Goal: Task Accomplishment & Management: Use online tool/utility

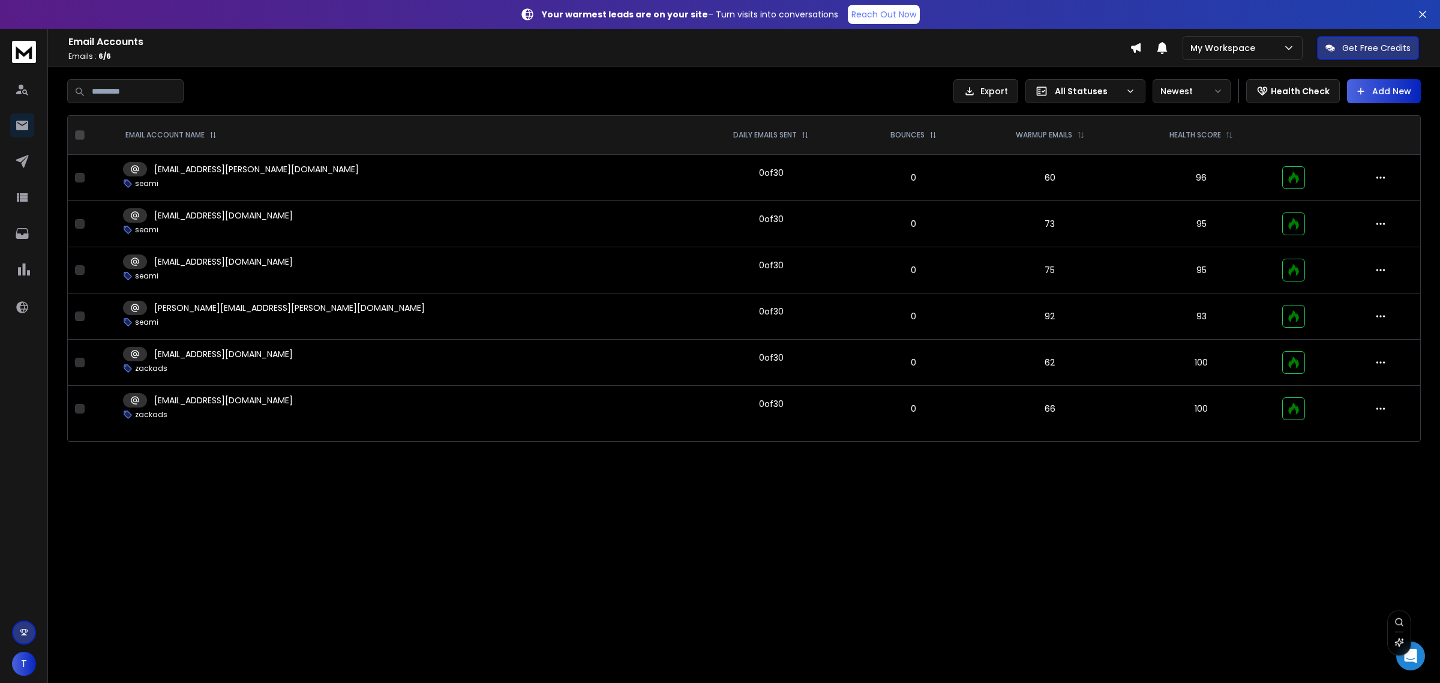
click at [37, 169] on div "T" at bounding box center [24, 358] width 48 height 659
click at [28, 165] on icon at bounding box center [22, 161] width 14 height 14
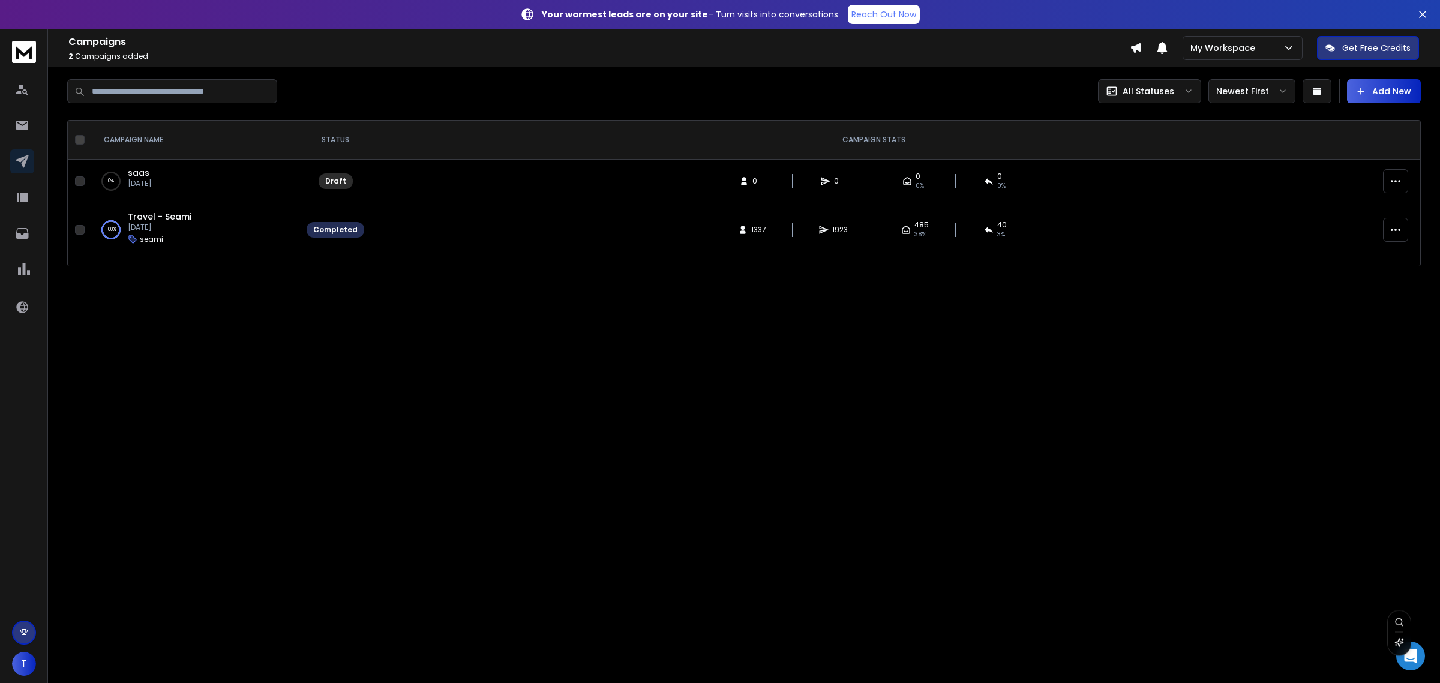
click at [152, 179] on p "[DATE]" at bounding box center [140, 184] width 24 height 10
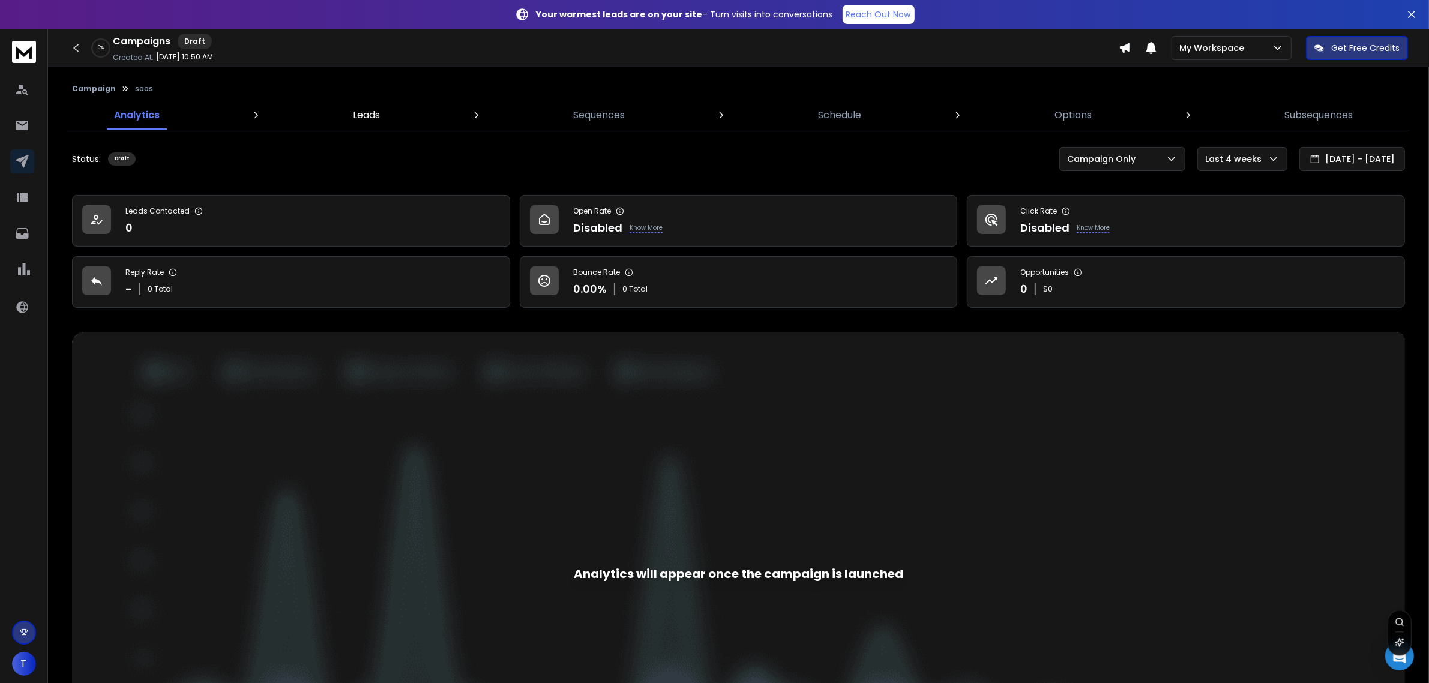
click at [377, 113] on p "Leads" at bounding box center [366, 115] width 27 height 14
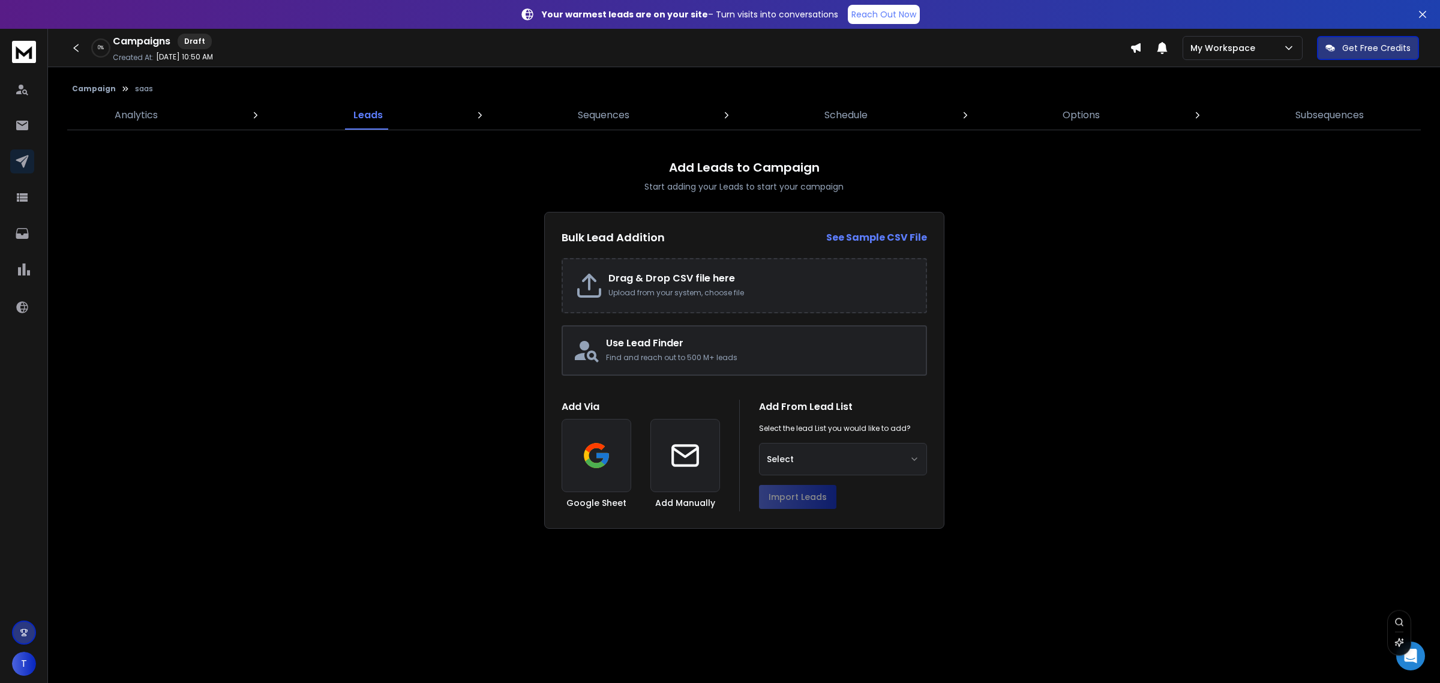
click at [688, 286] on div "Drag & Drop CSV file here Upload from your system, choose file" at bounding box center [760, 285] width 305 height 29
type input "**********"
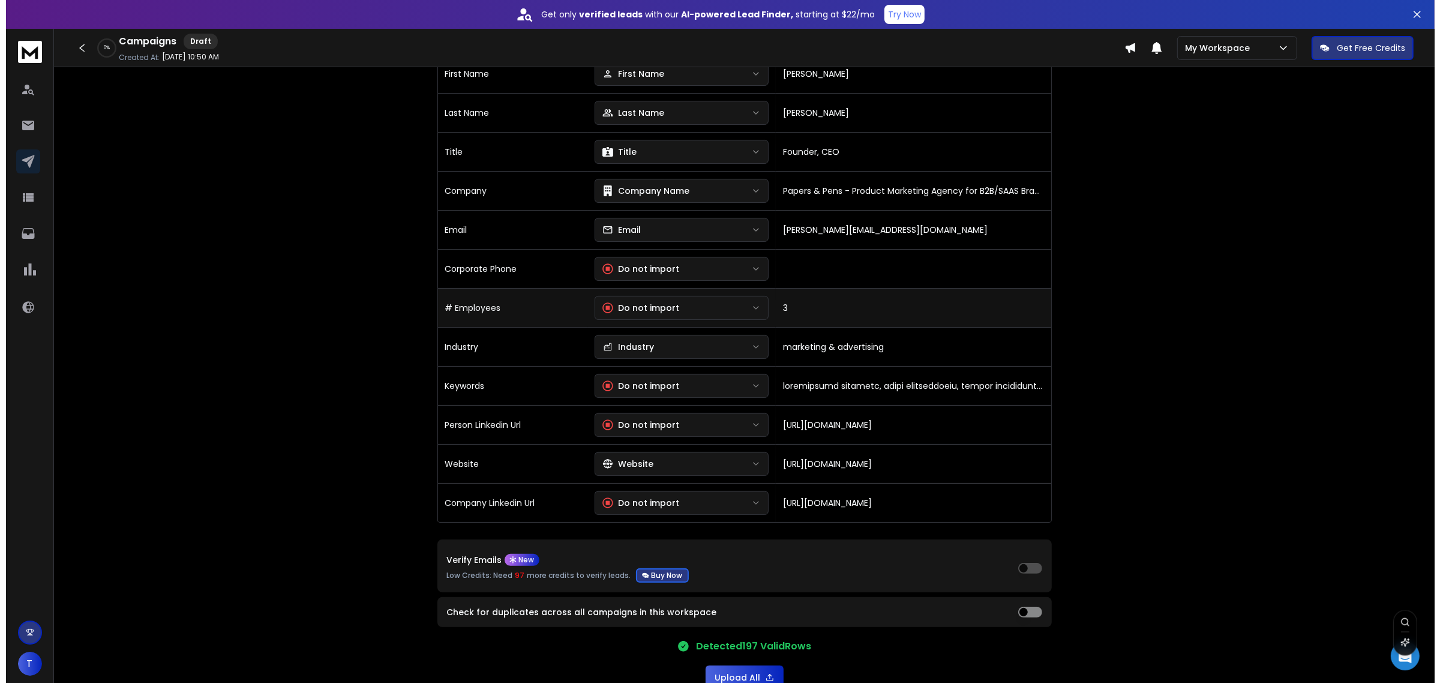
scroll to position [297, 0]
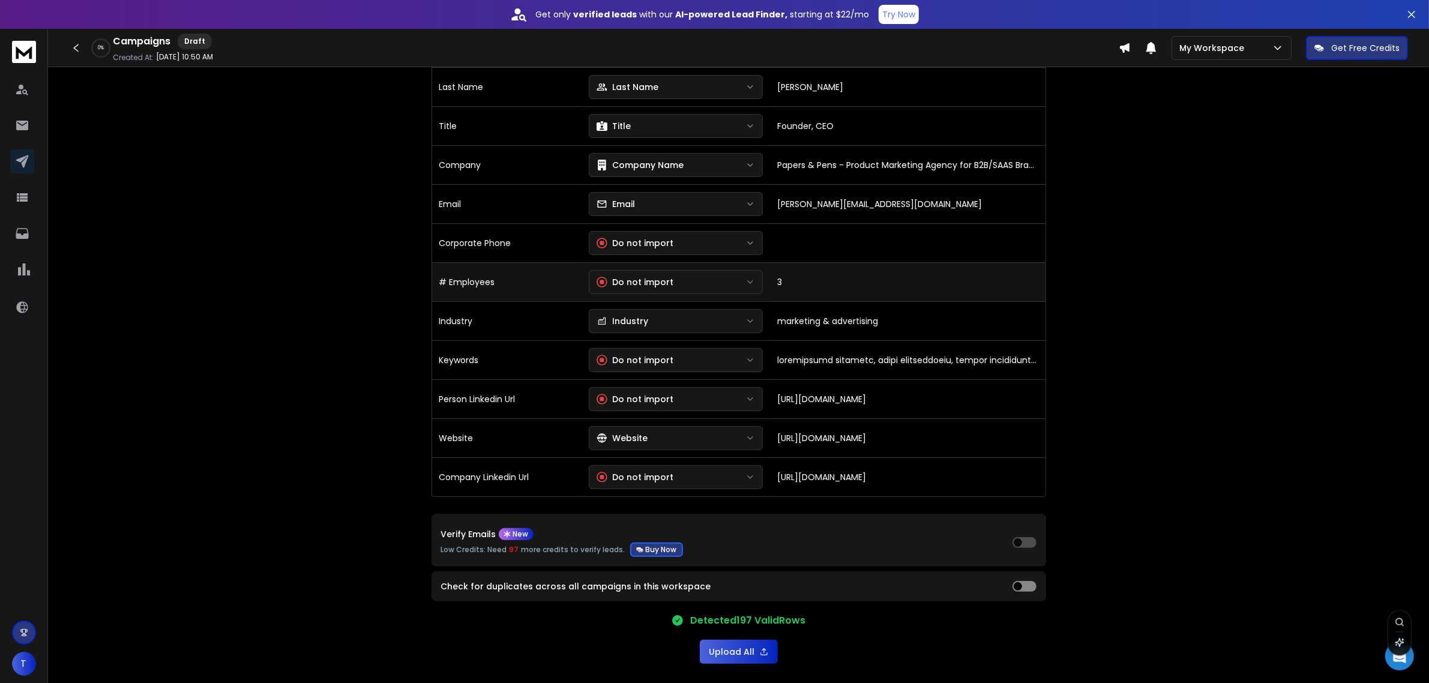
click at [618, 279] on div "Do not import" at bounding box center [634, 282] width 77 height 12
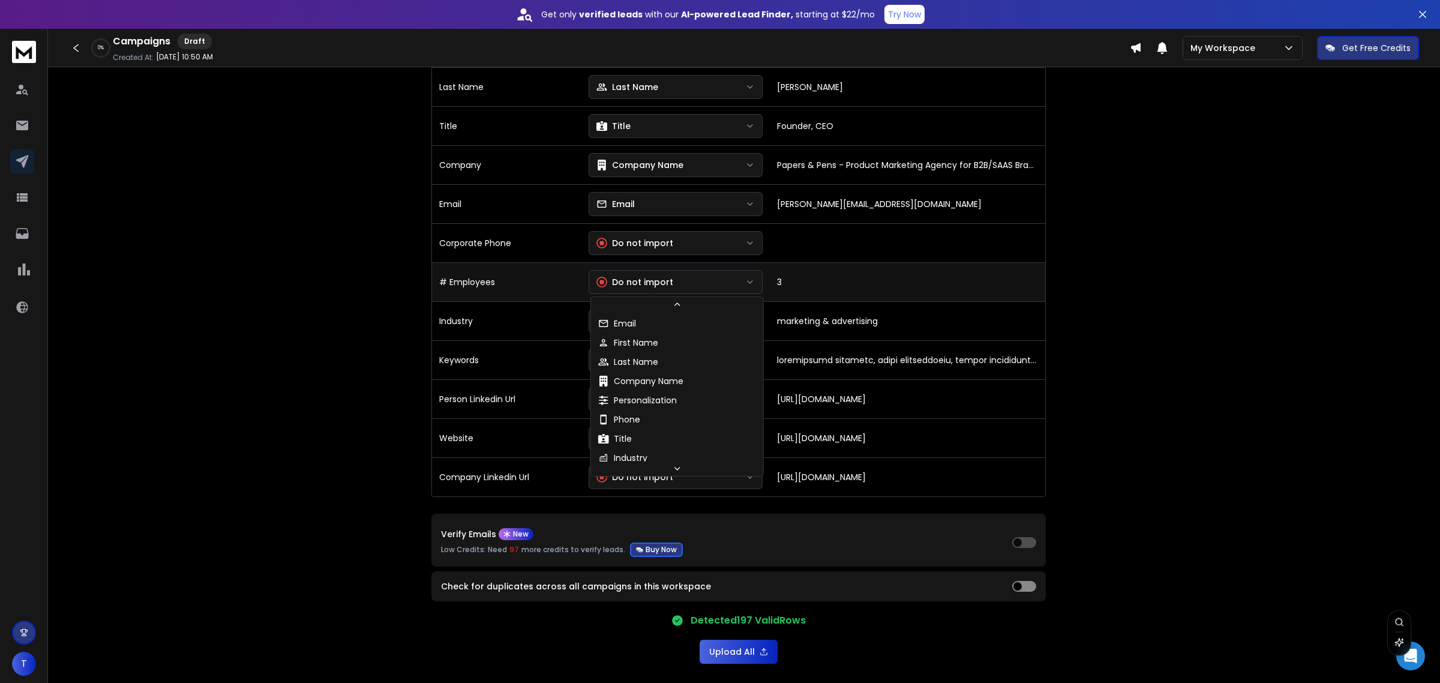
scroll to position [121, 0]
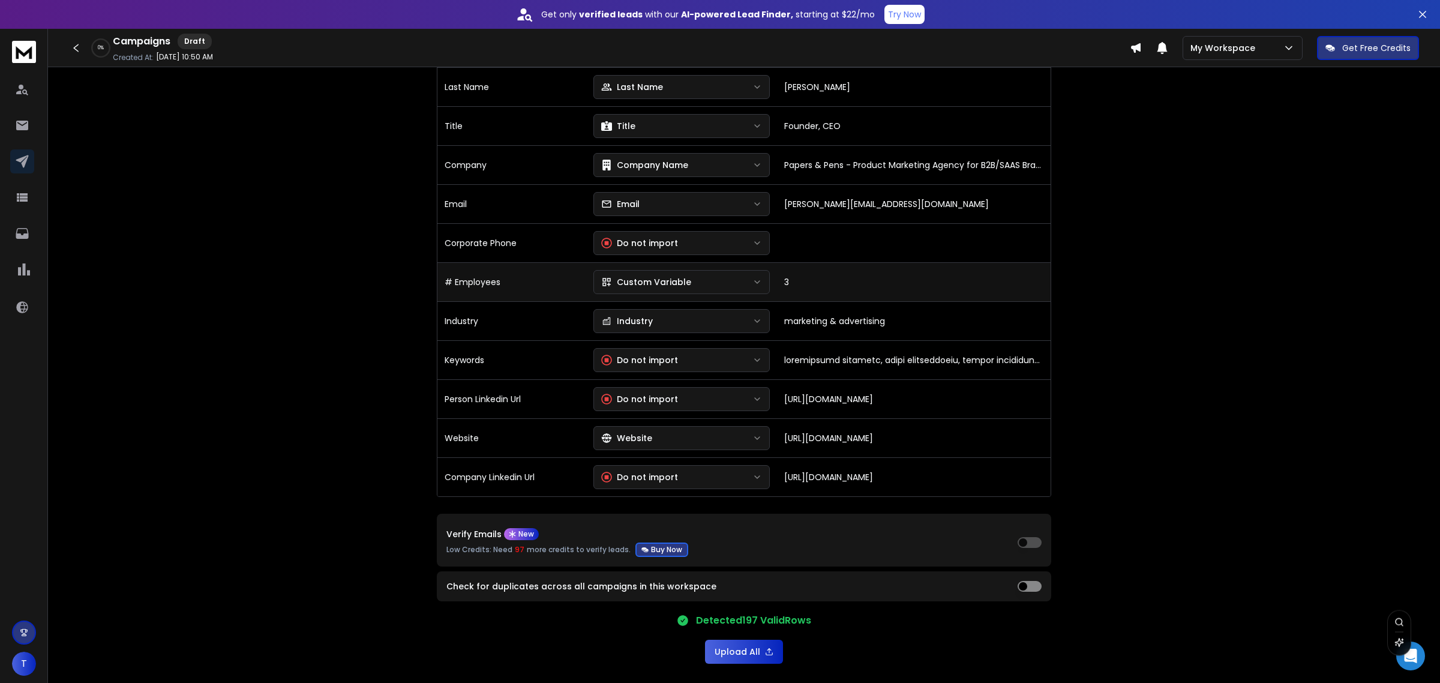
click at [651, 285] on div "Custom Variable" at bounding box center [646, 282] width 90 height 12
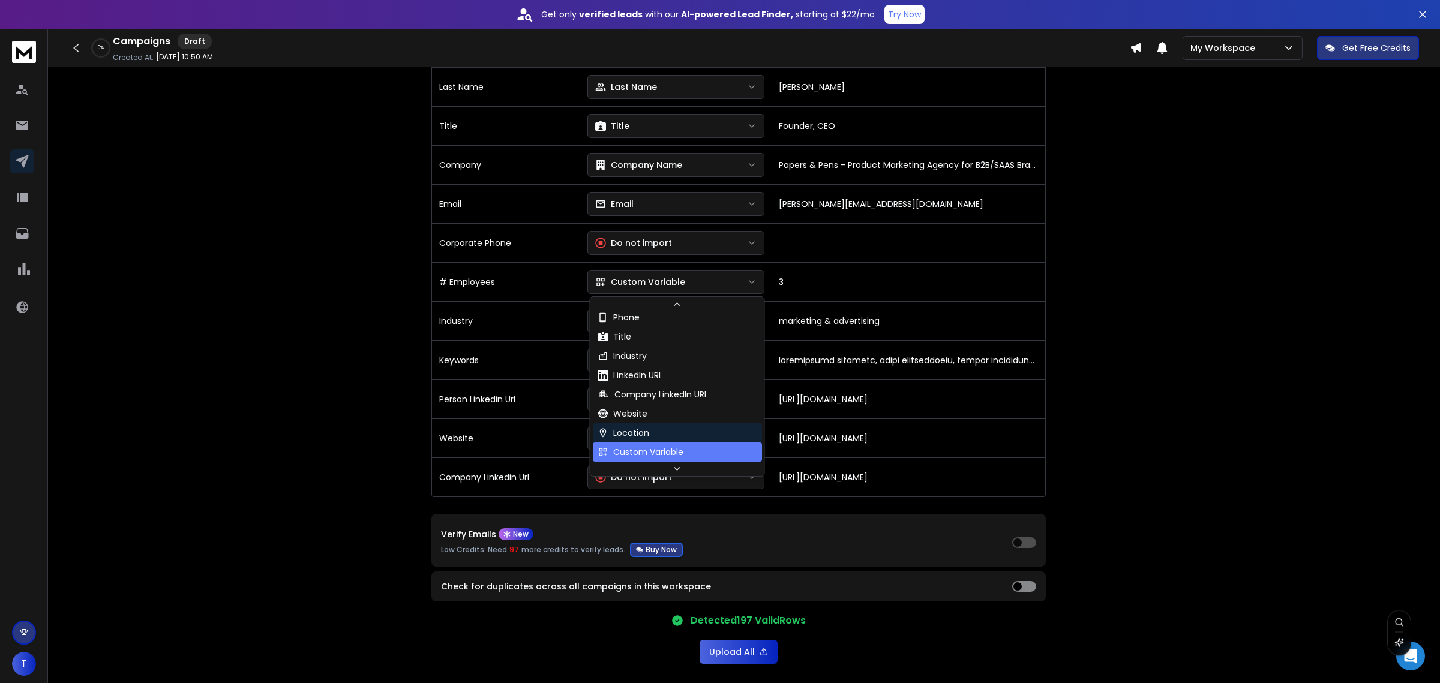
scroll to position [109, 0]
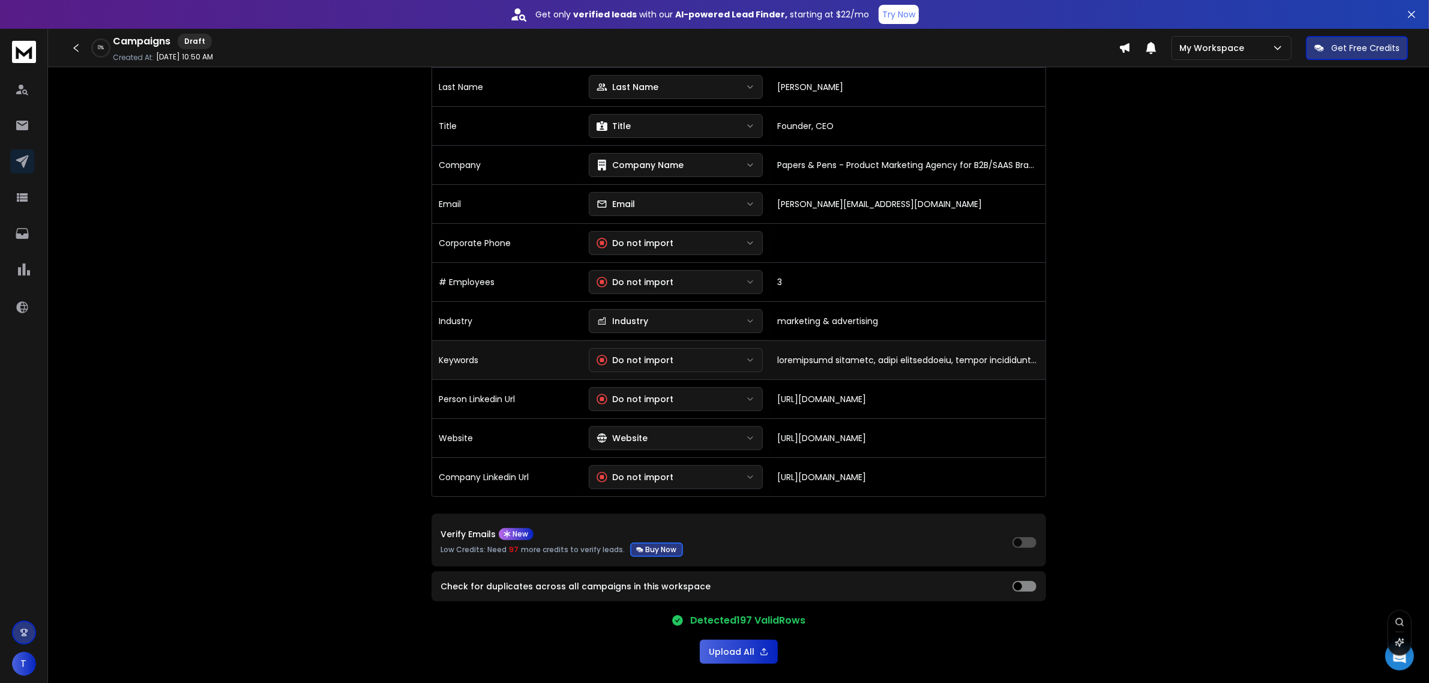
click at [655, 363] on div "Do not import" at bounding box center [634, 360] width 77 height 12
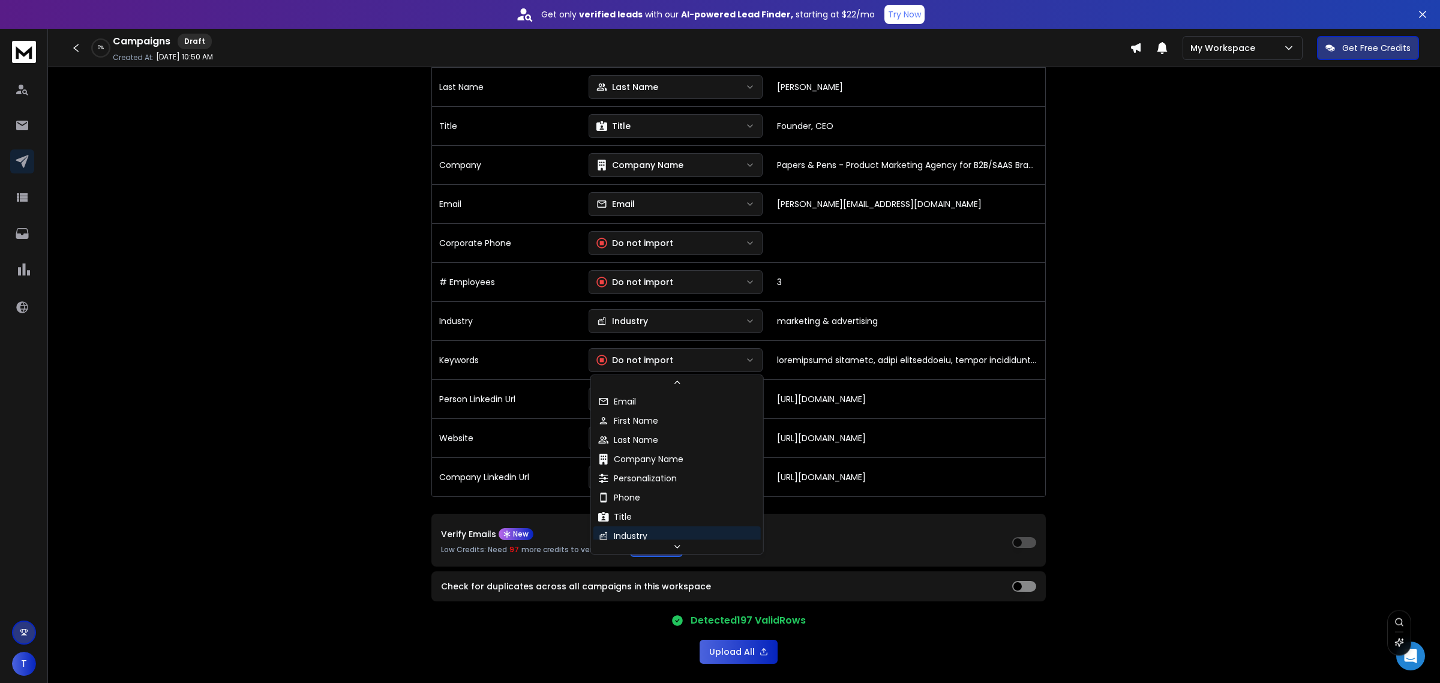
scroll to position [121, 0]
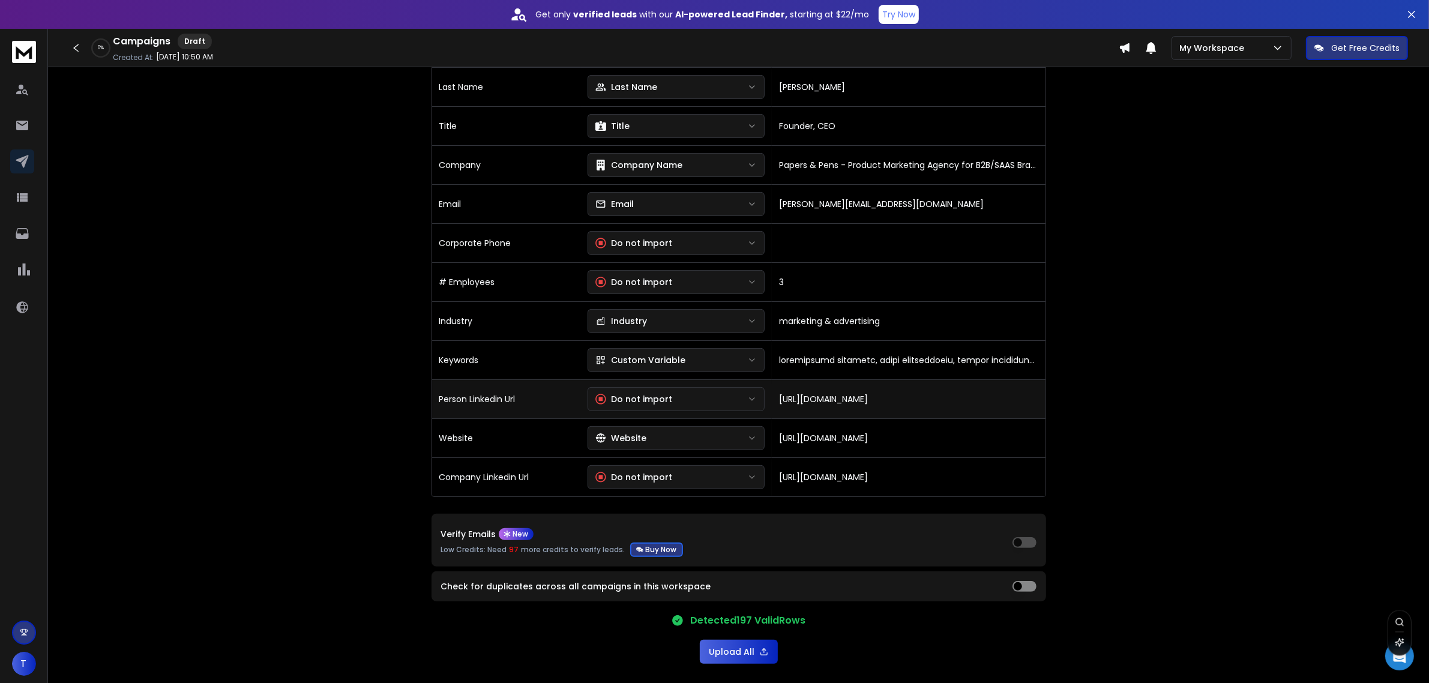
click at [660, 400] on div "Do not import" at bounding box center [633, 399] width 77 height 12
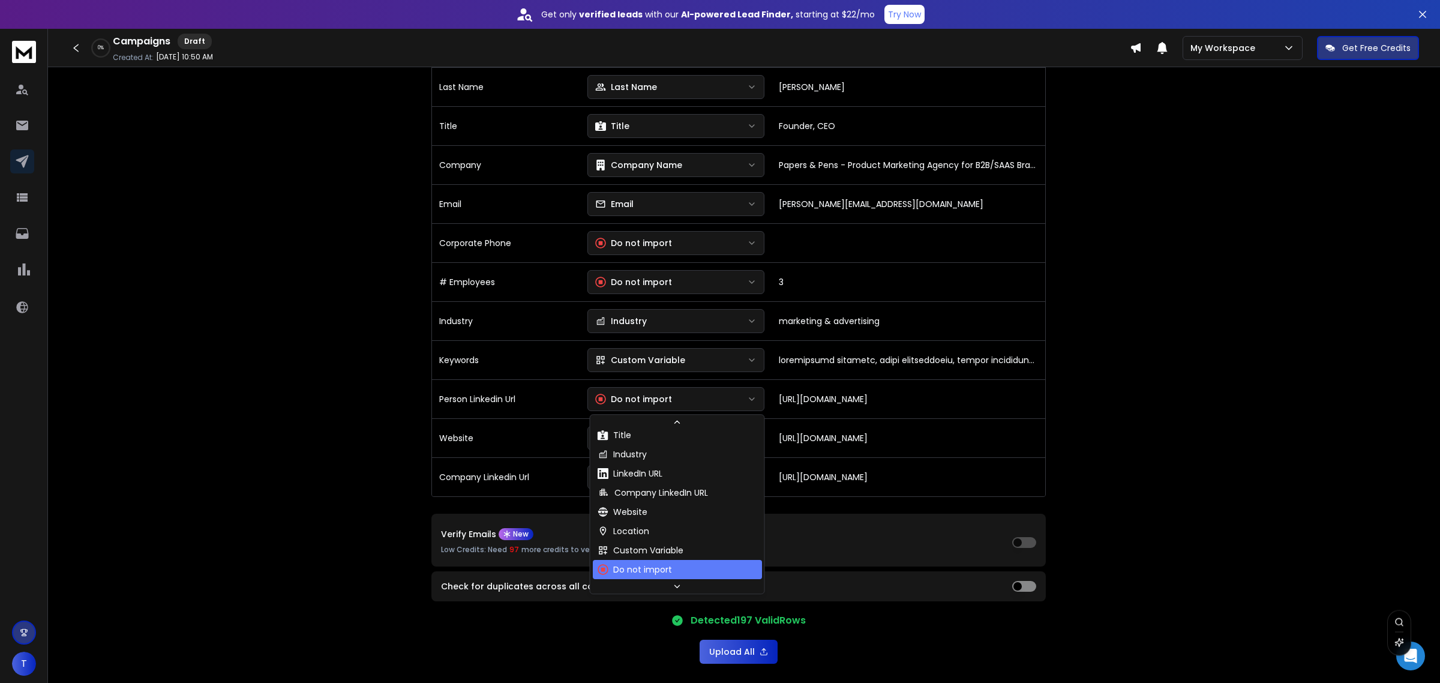
scroll to position [109, 0]
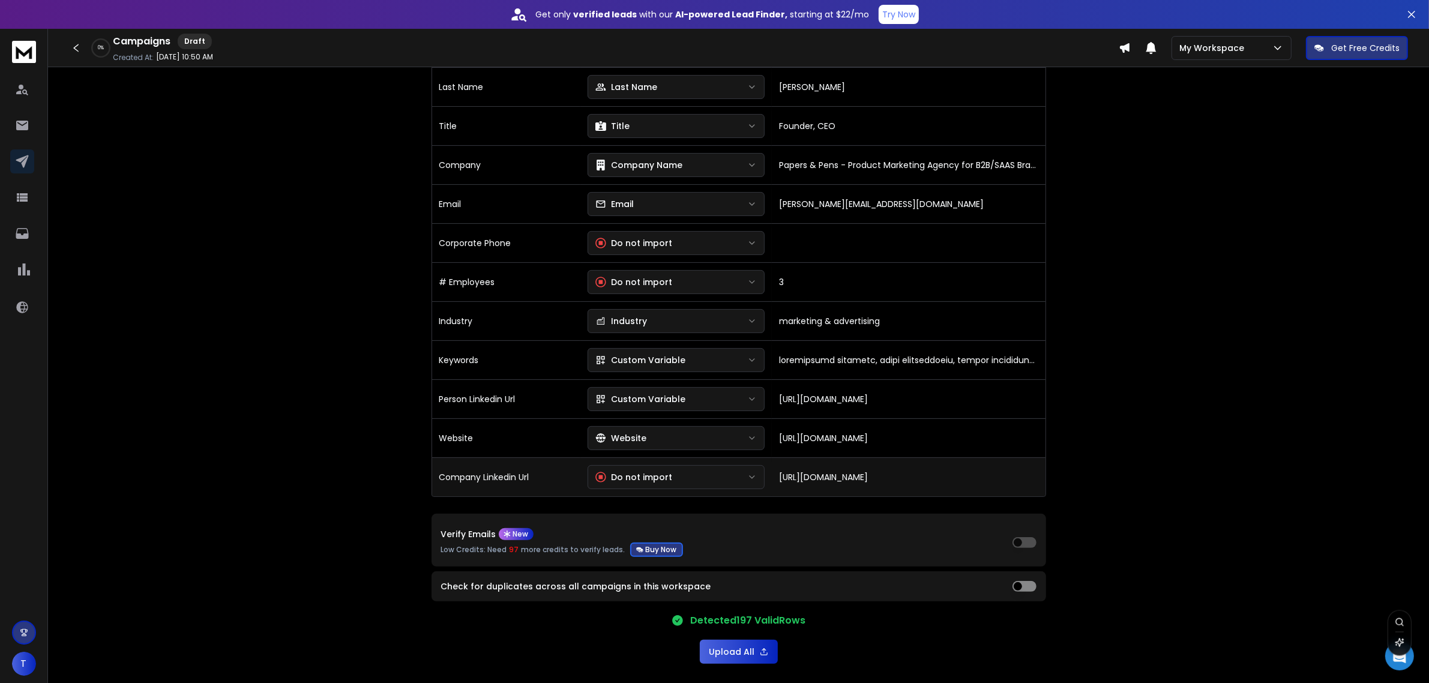
click at [661, 476] on div "Do not import" at bounding box center [633, 477] width 77 height 12
click at [313, 473] on div "saas-lean_result.csv File Processed Upload all variables COLUMN NAME SELECT TYP…" at bounding box center [714, 207] width 1429 height 951
click at [1015, 581] on button "Check for duplicates across all campaigns in this workspace" at bounding box center [1024, 586] width 24 height 11
click at [736, 648] on button "Upload All" at bounding box center [739, 652] width 78 height 24
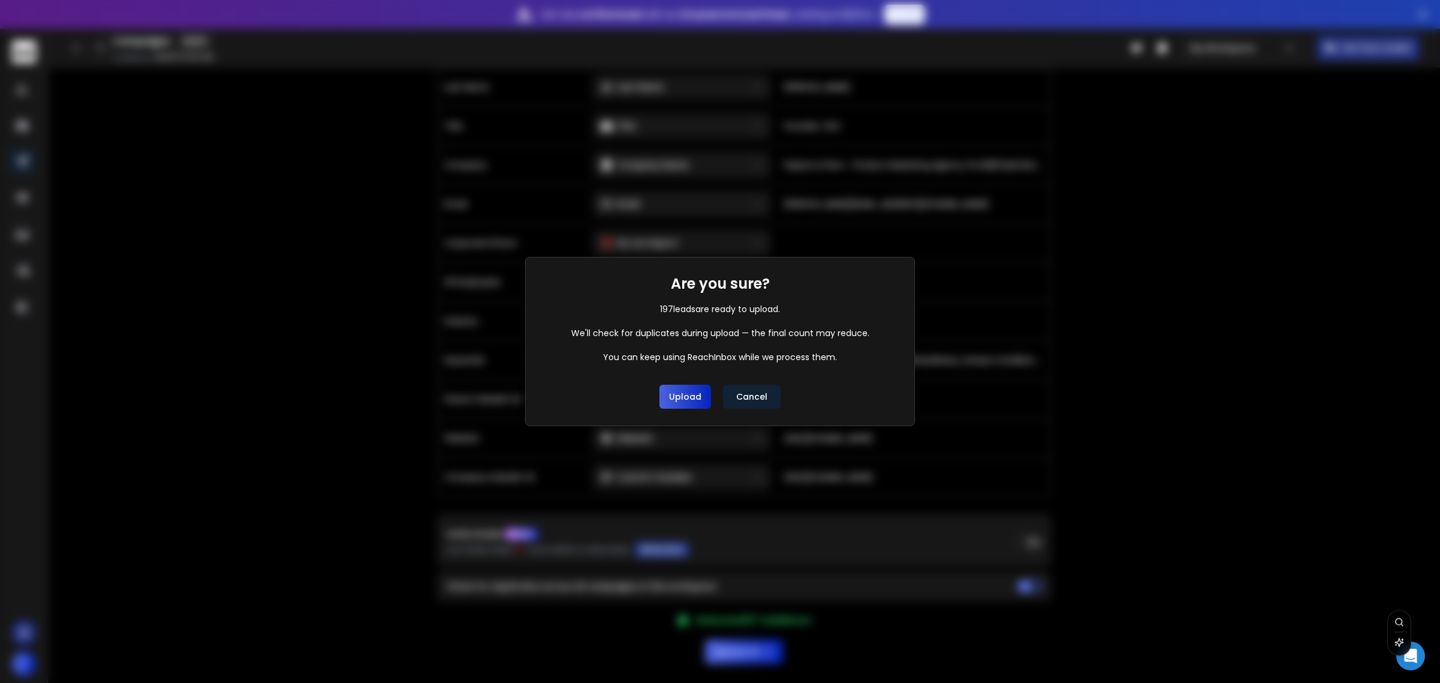
click at [688, 393] on button "Upload" at bounding box center [685, 397] width 52 height 24
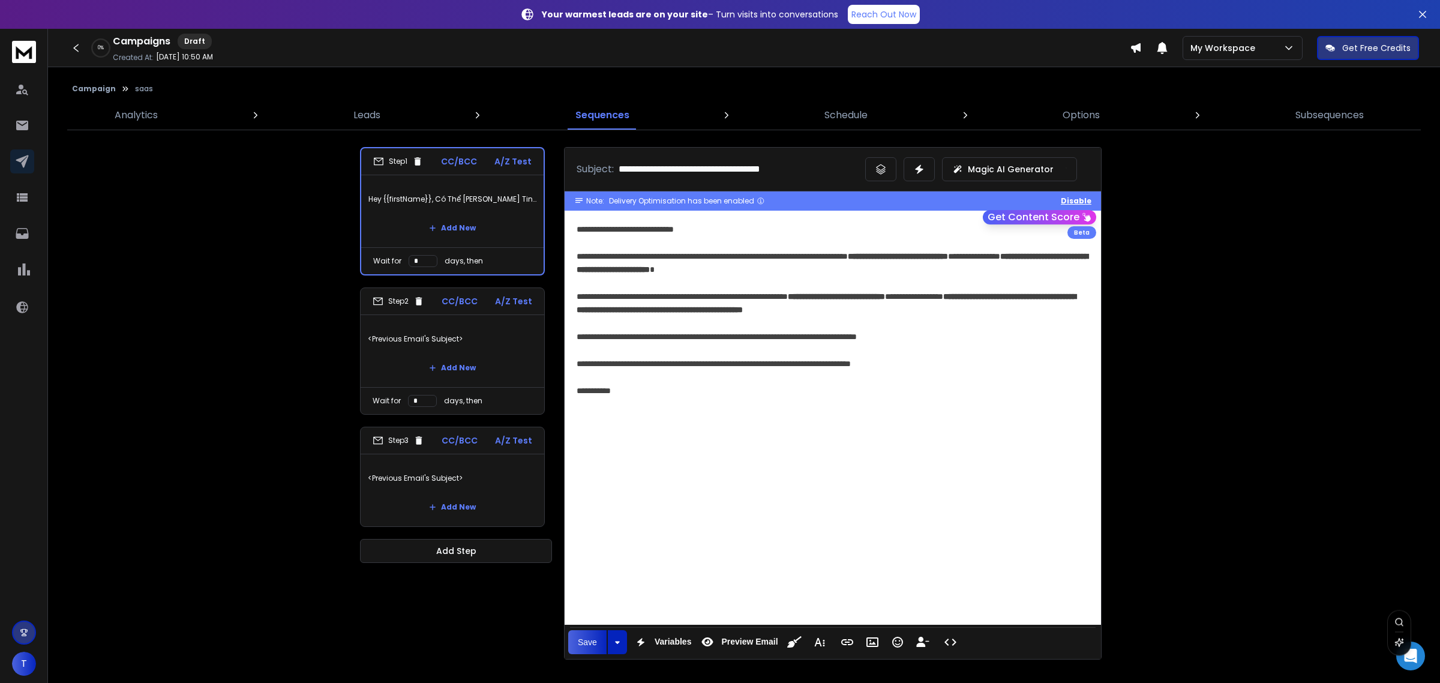
click at [385, 343] on p "<Previous Email's Subject>" at bounding box center [452, 339] width 169 height 34
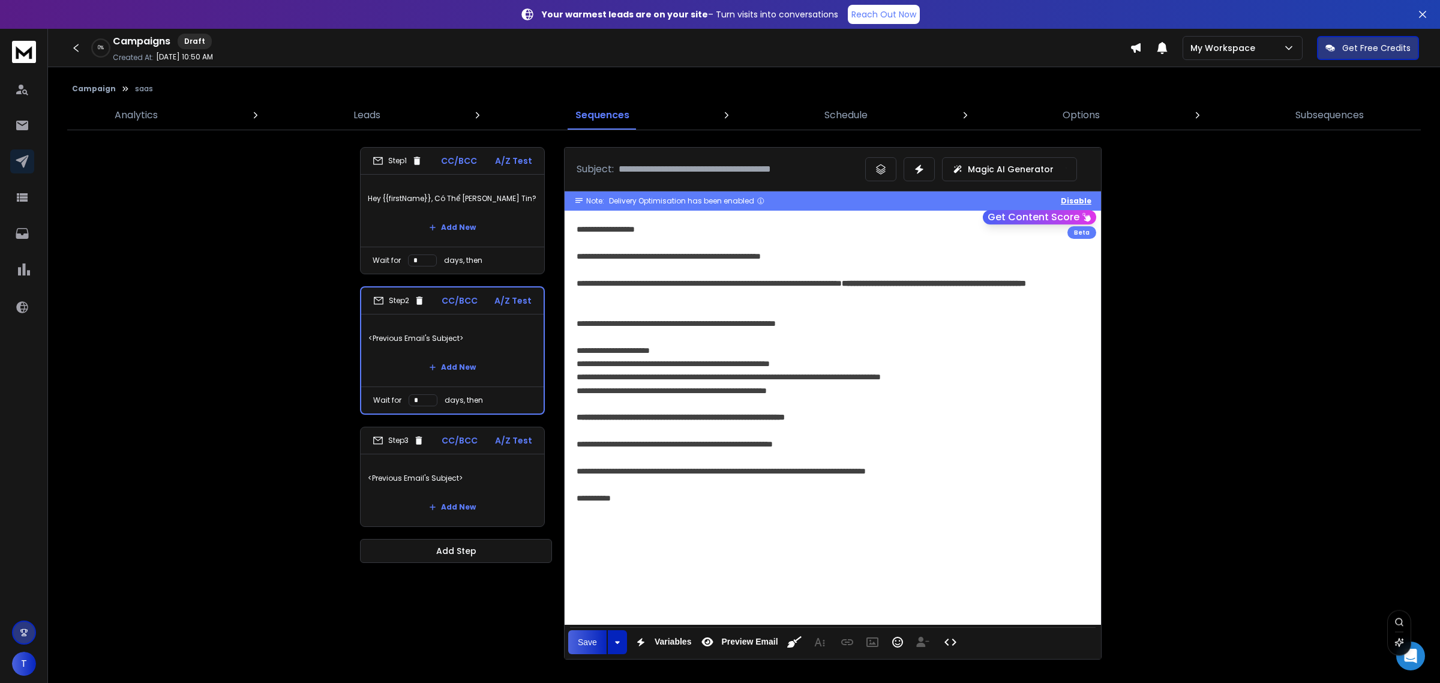
click at [406, 490] on p "<Previous Email's Subject>" at bounding box center [452, 478] width 169 height 34
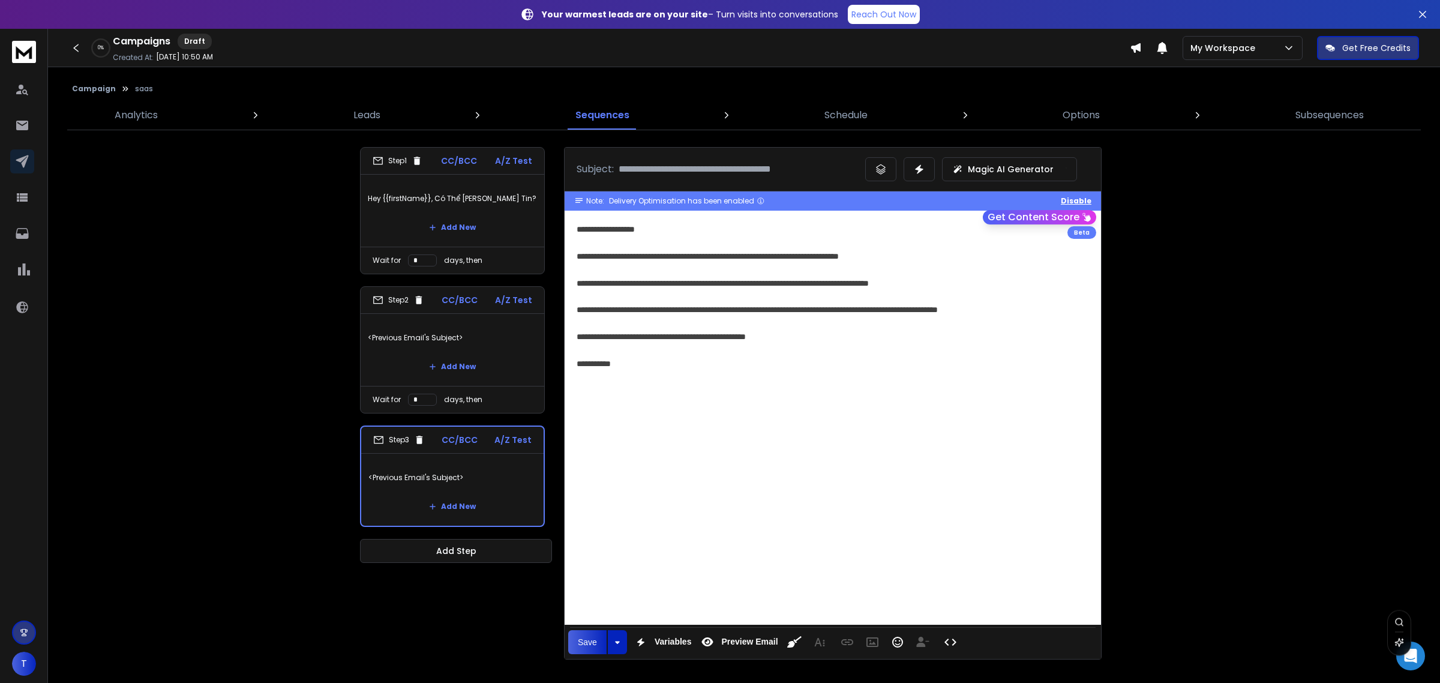
click at [421, 206] on p "Hey {{firstName}}, Có Thể [PERSON_NAME] Tin?" at bounding box center [452, 199] width 169 height 34
type input "**********"
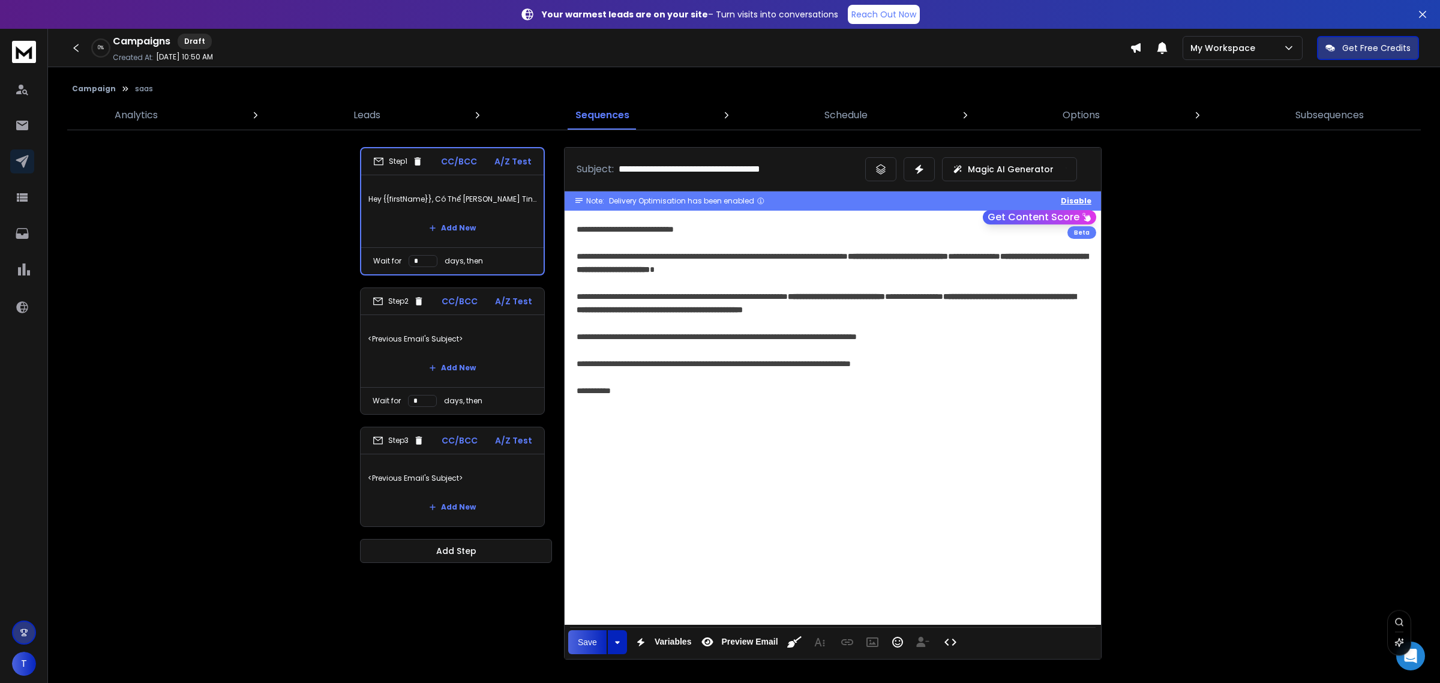
drag, startPoint x: 421, startPoint y: 398, endPoint x: 386, endPoint y: 398, distance: 34.8
click at [386, 398] on div "Wait for * days, then" at bounding box center [453, 400] width 184 height 27
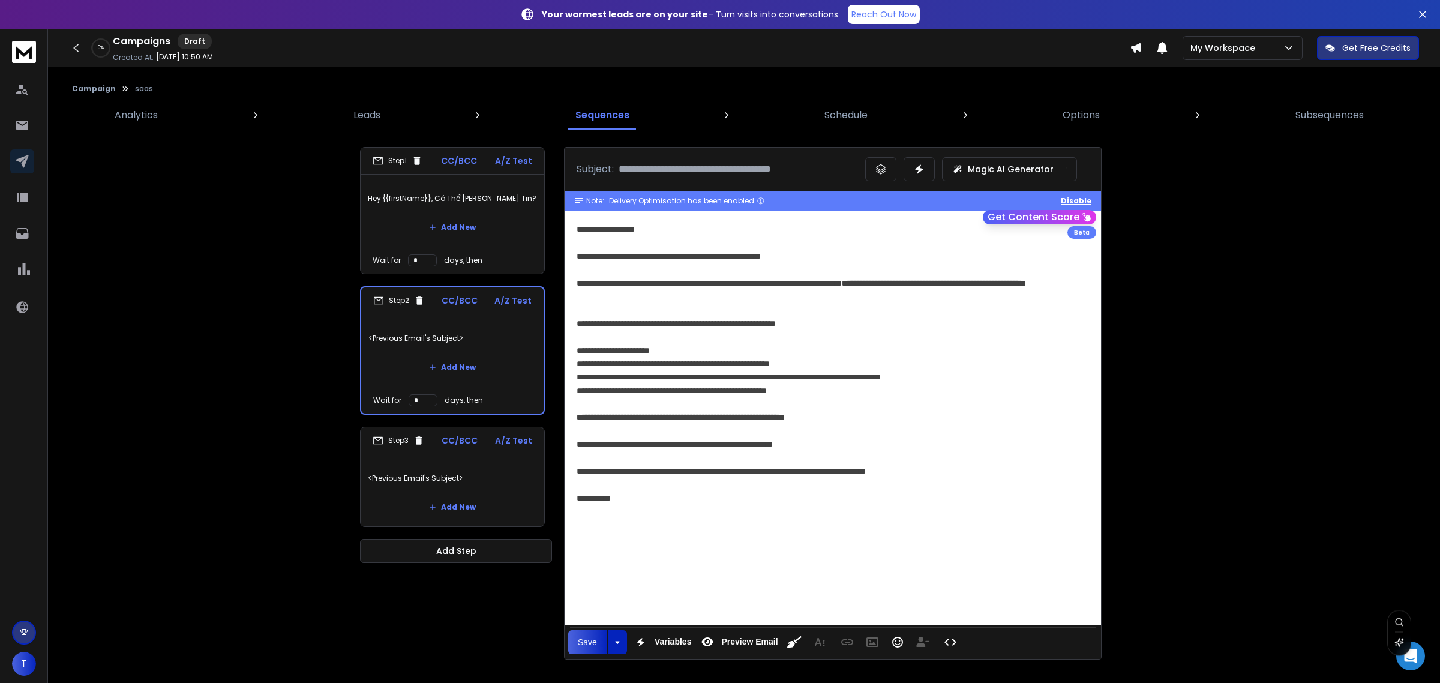
type input "*"
click at [232, 380] on div "**********" at bounding box center [744, 403] width 1354 height 522
click at [353, 121] on p "Leads" at bounding box center [366, 115] width 27 height 14
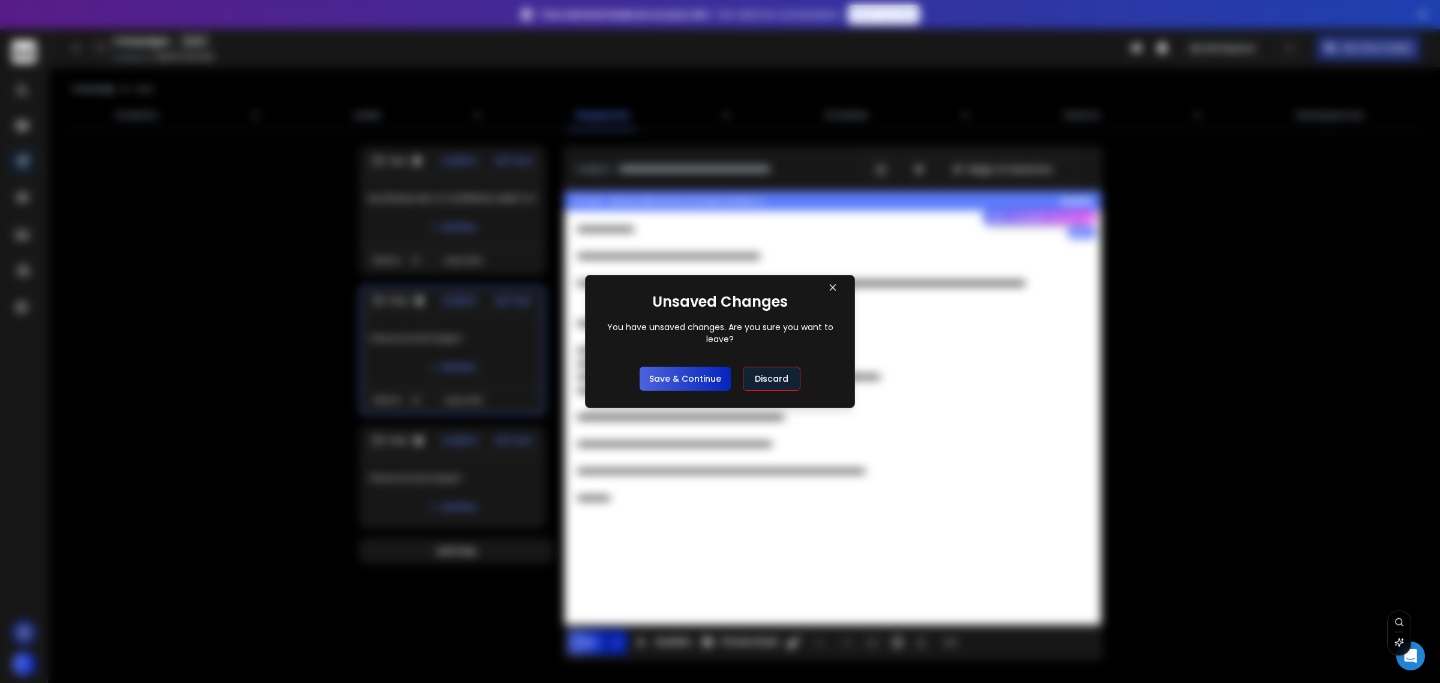
click at [718, 382] on button "Save & Continue" at bounding box center [685, 379] width 91 height 24
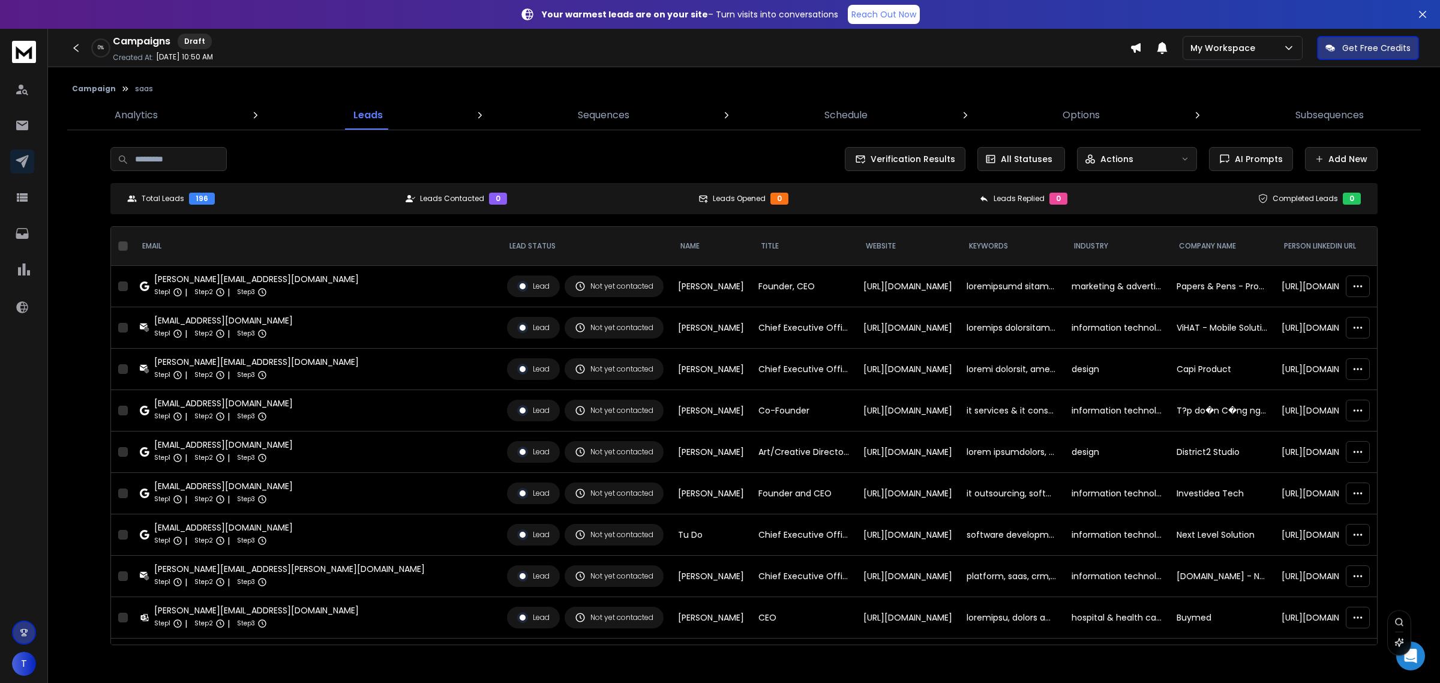
click at [575, 284] on div "Not yet contacted" at bounding box center [614, 286] width 79 height 11
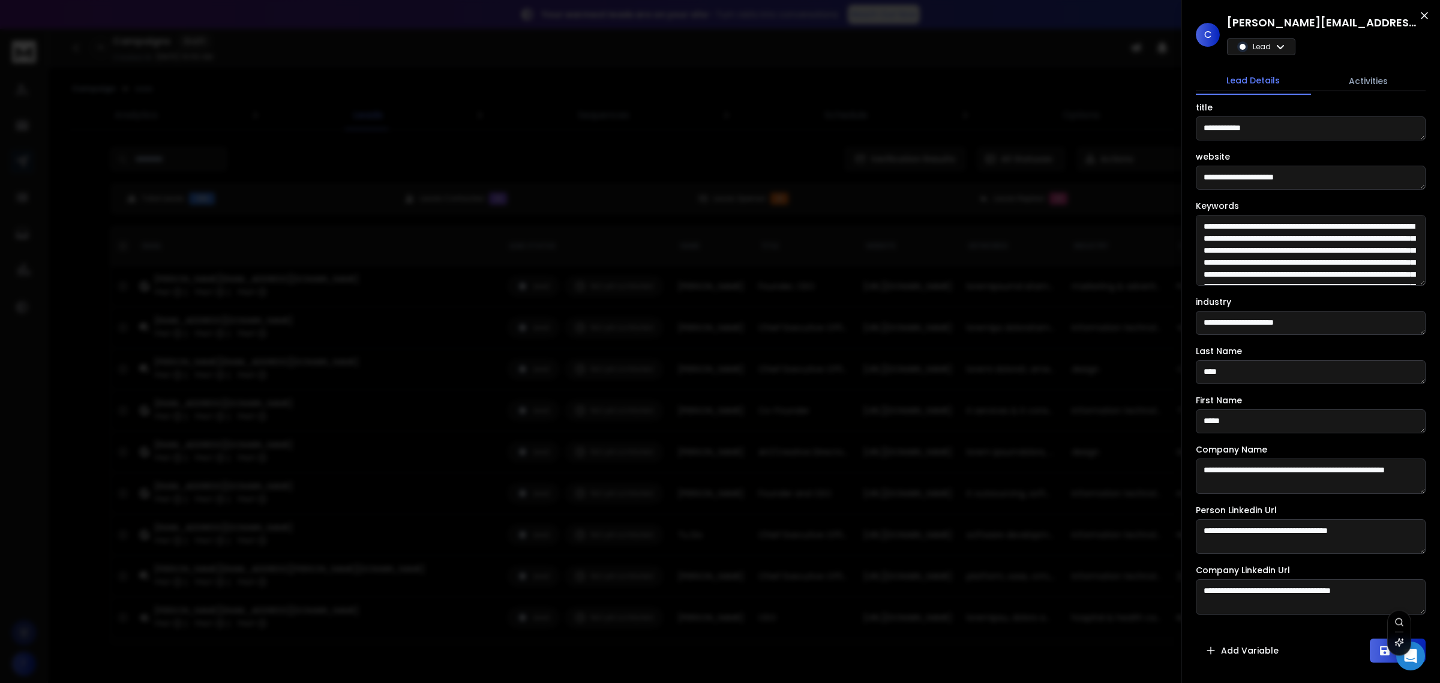
click at [1429, 14] on icon "button" at bounding box center [1424, 16] width 12 height 12
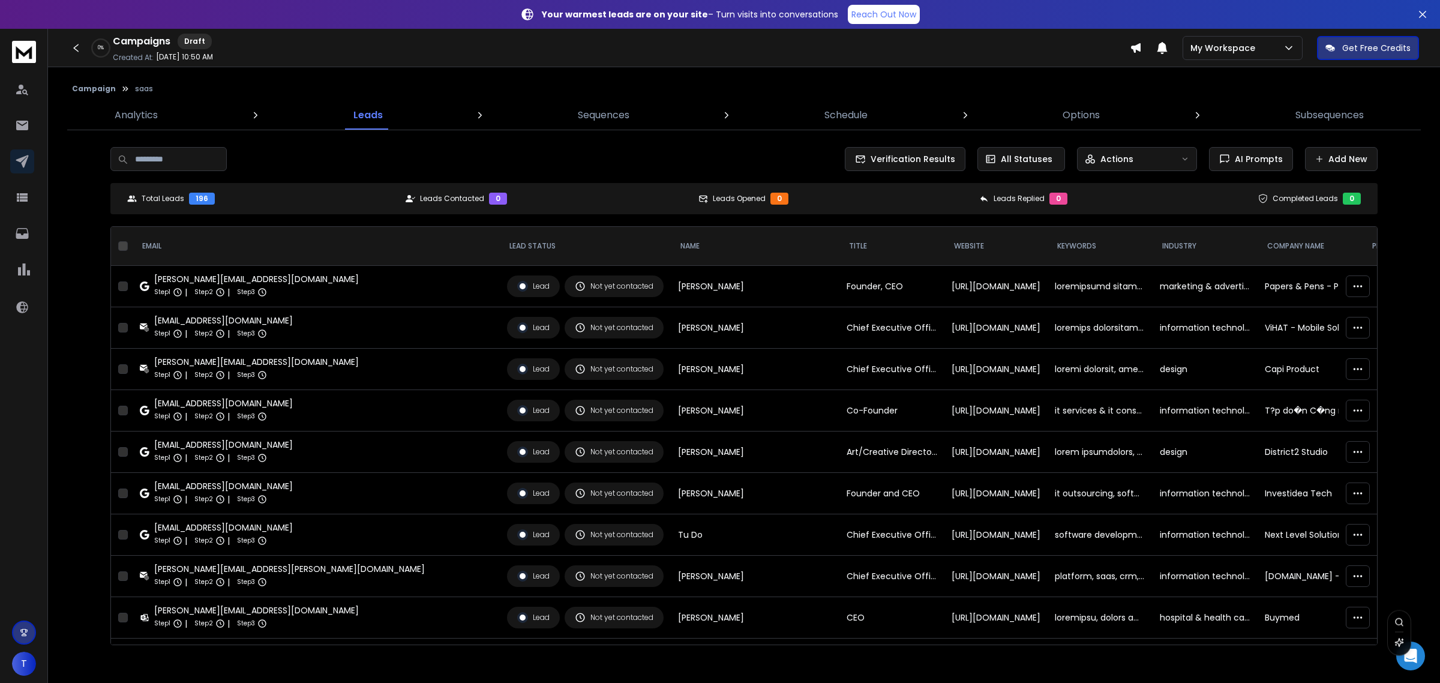
click at [1112, 118] on div "Analytics Leads Sequences Schedule Options Subsequences" at bounding box center [739, 115] width 1344 height 29
click at [1086, 118] on p "Options" at bounding box center [1081, 115] width 37 height 14
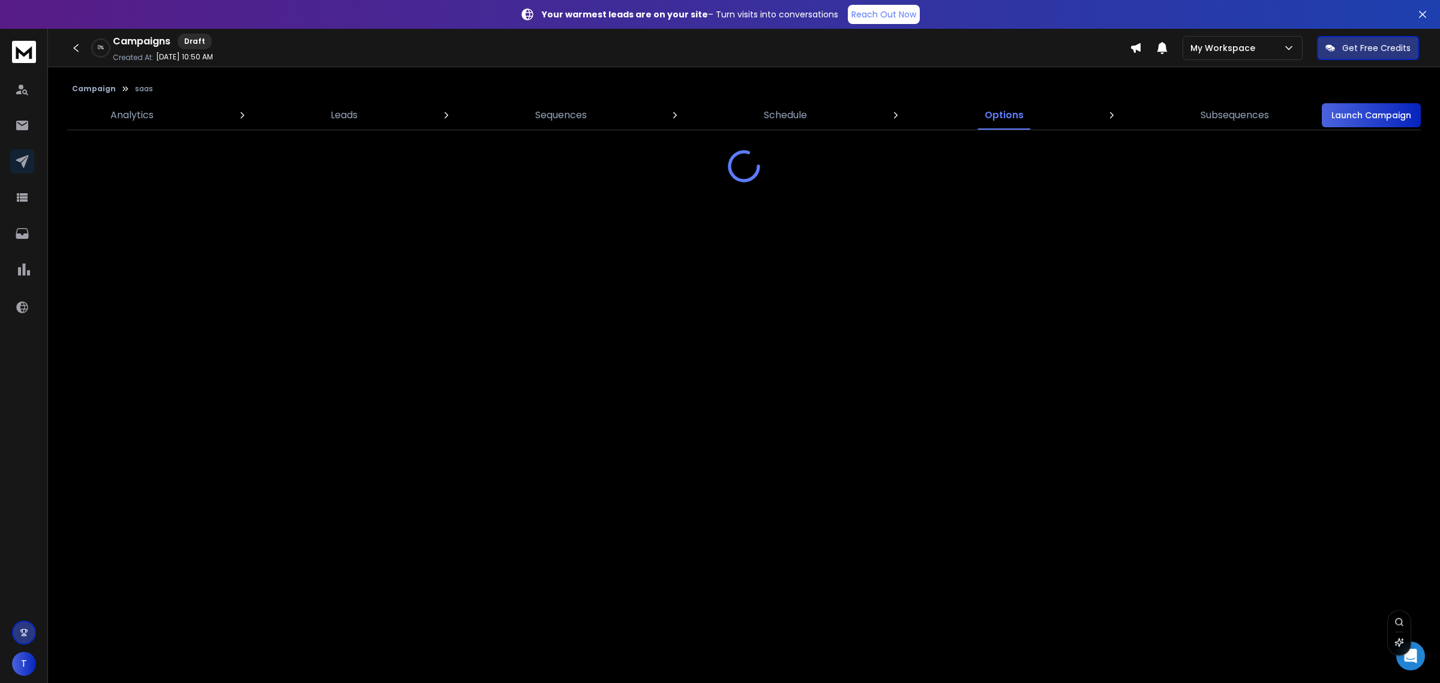
select select "*"
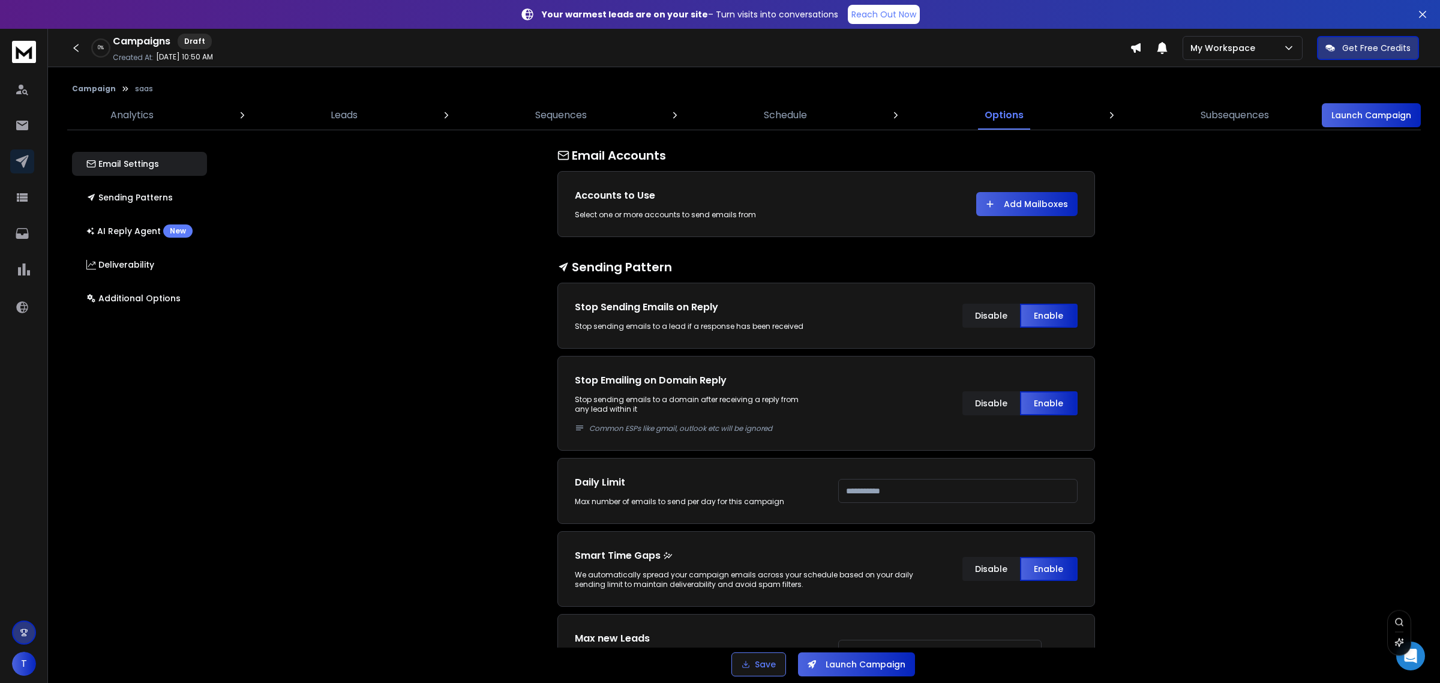
click at [1036, 205] on button "Add Mailboxes" at bounding box center [1026, 204] width 101 height 24
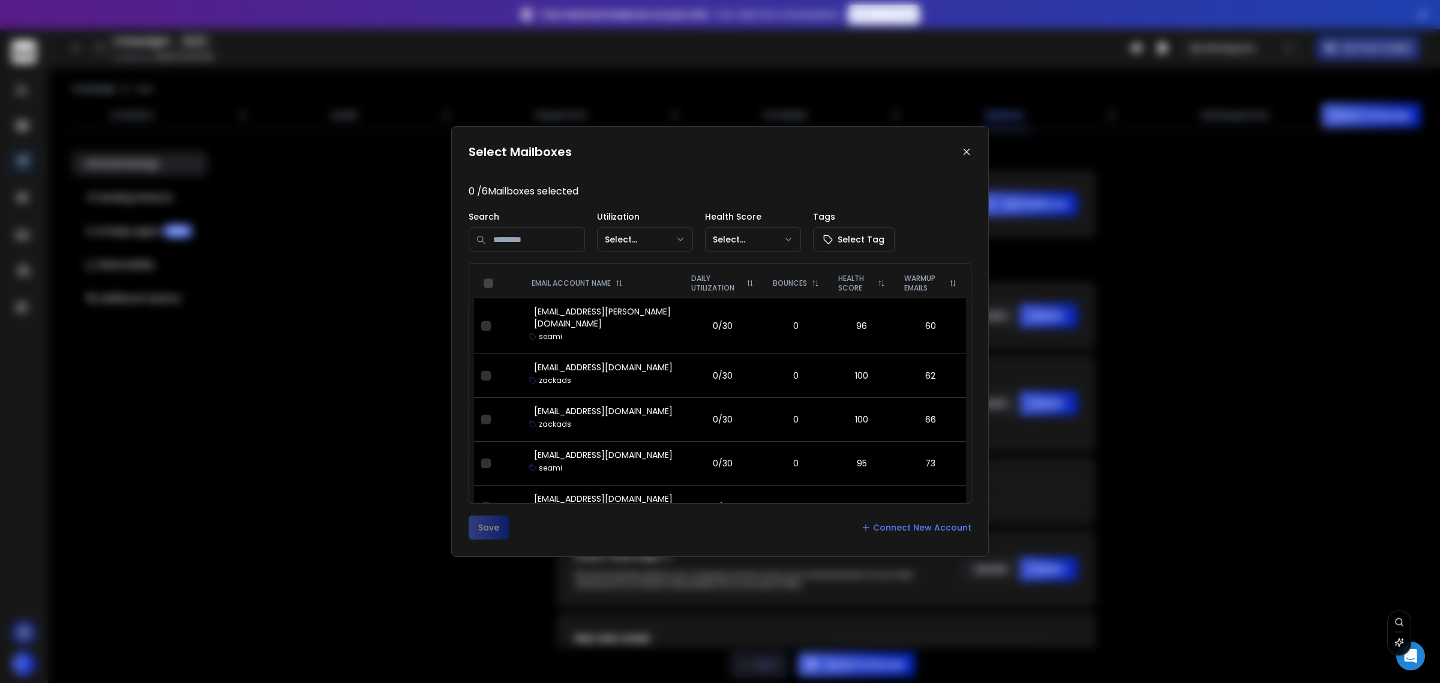
click at [529, 250] on input at bounding box center [527, 239] width 116 height 24
click at [546, 238] on input at bounding box center [527, 239] width 116 height 24
click at [660, 240] on button "Select..." at bounding box center [645, 239] width 96 height 24
click at [765, 243] on button "Select..." at bounding box center [753, 239] width 96 height 24
click at [875, 240] on button "Select Tag" at bounding box center [854, 239] width 82 height 24
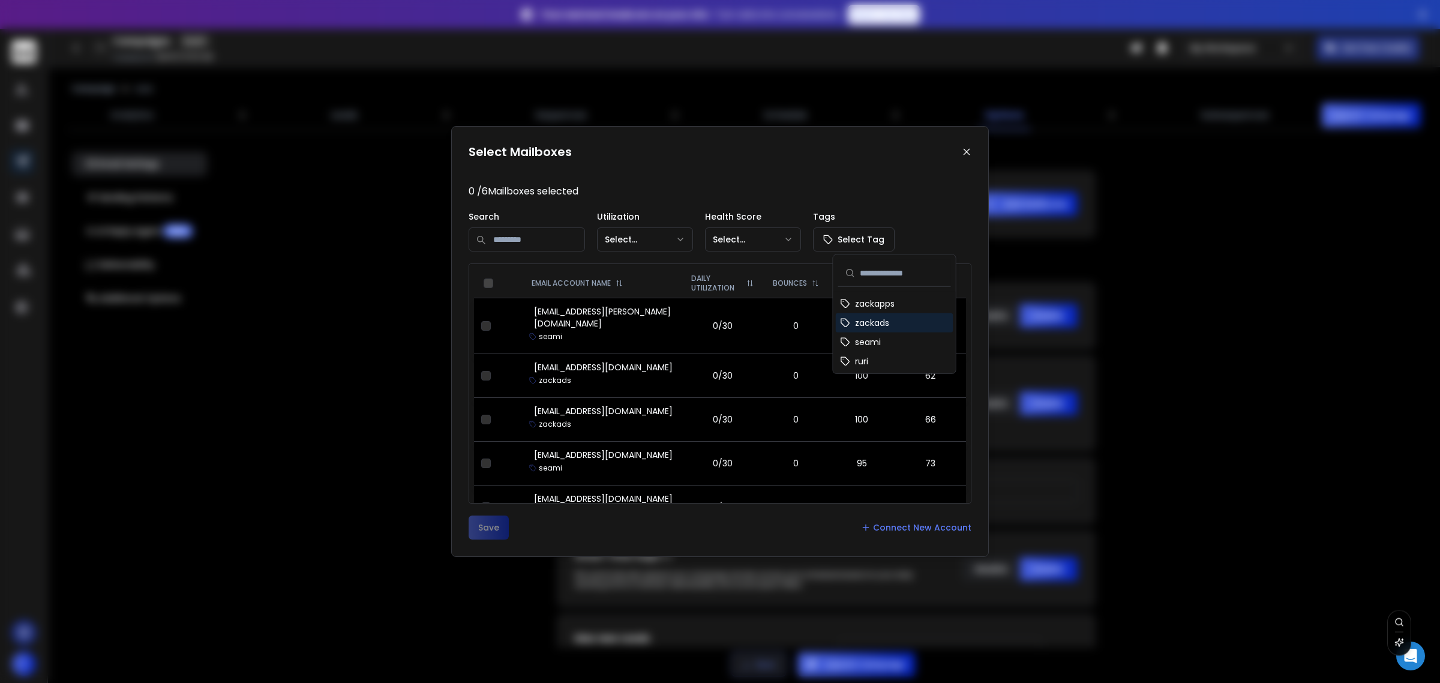
click at [905, 319] on div "zackads" at bounding box center [895, 323] width 108 height 12
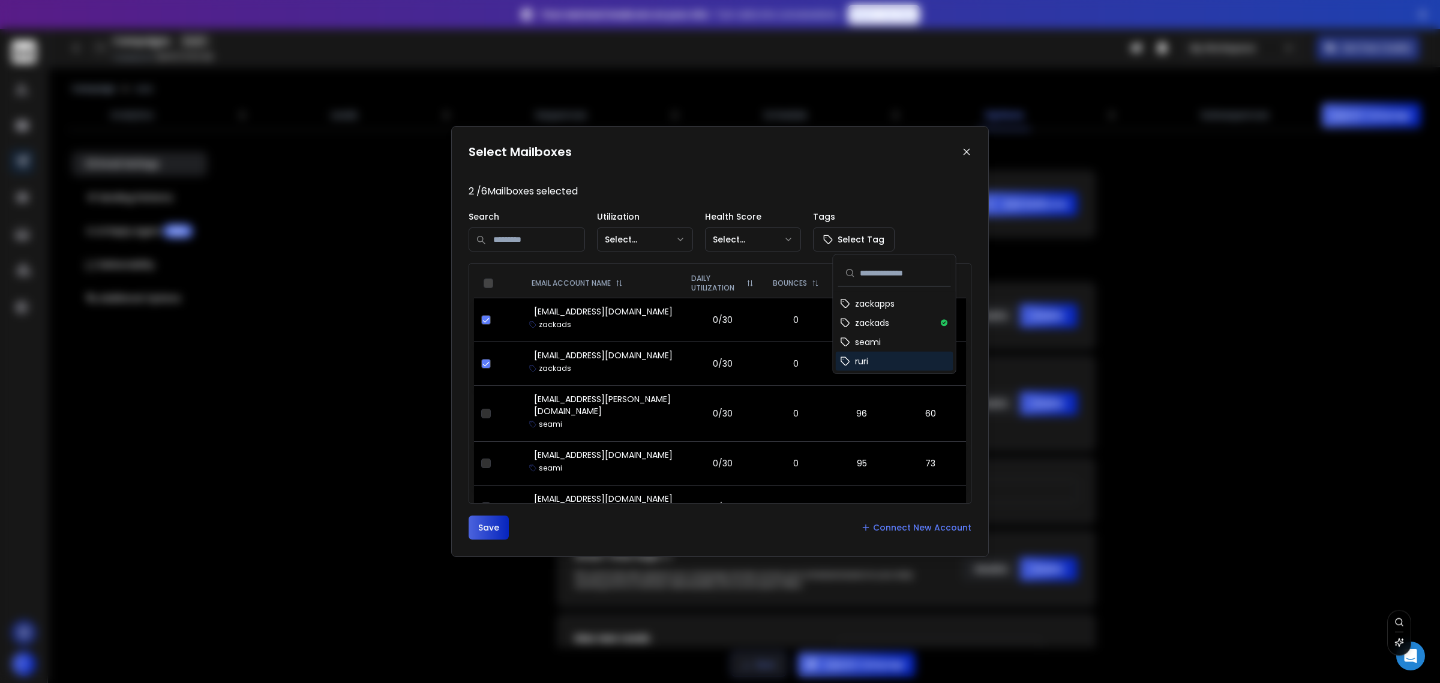
click at [751, 172] on div "Select Mailboxes" at bounding box center [720, 163] width 503 height 41
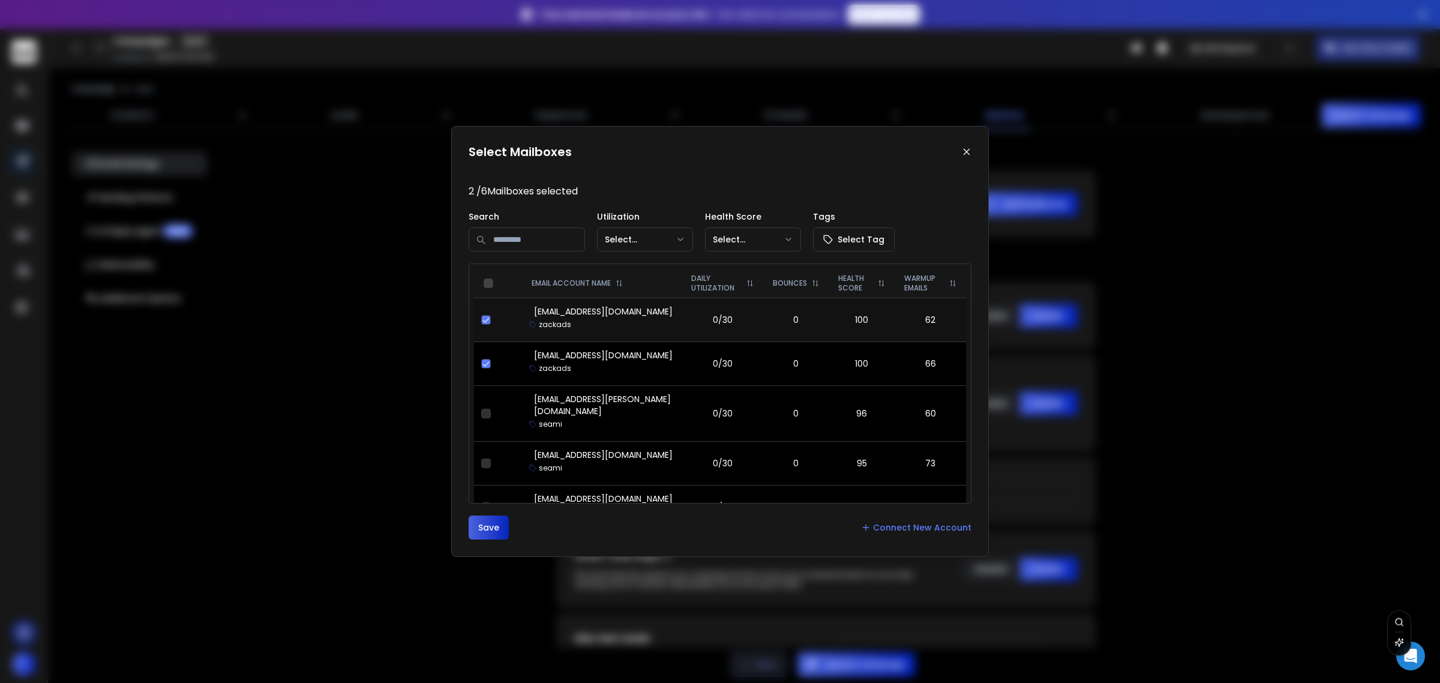
click at [489, 319] on button "button" at bounding box center [486, 320] width 10 height 10
click at [491, 320] on div at bounding box center [501, 320] width 41 height 10
click at [488, 320] on button "button" at bounding box center [486, 320] width 10 height 10
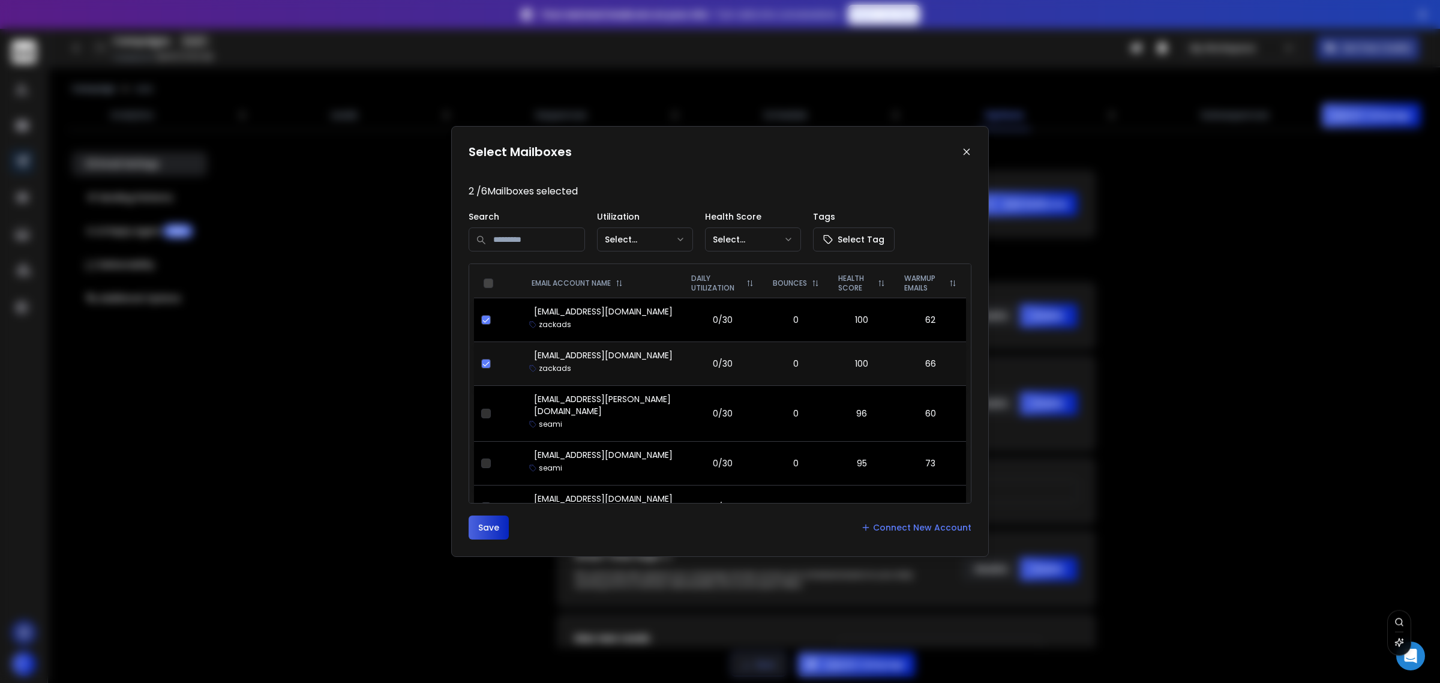
click at [488, 363] on button "button" at bounding box center [486, 364] width 10 height 10
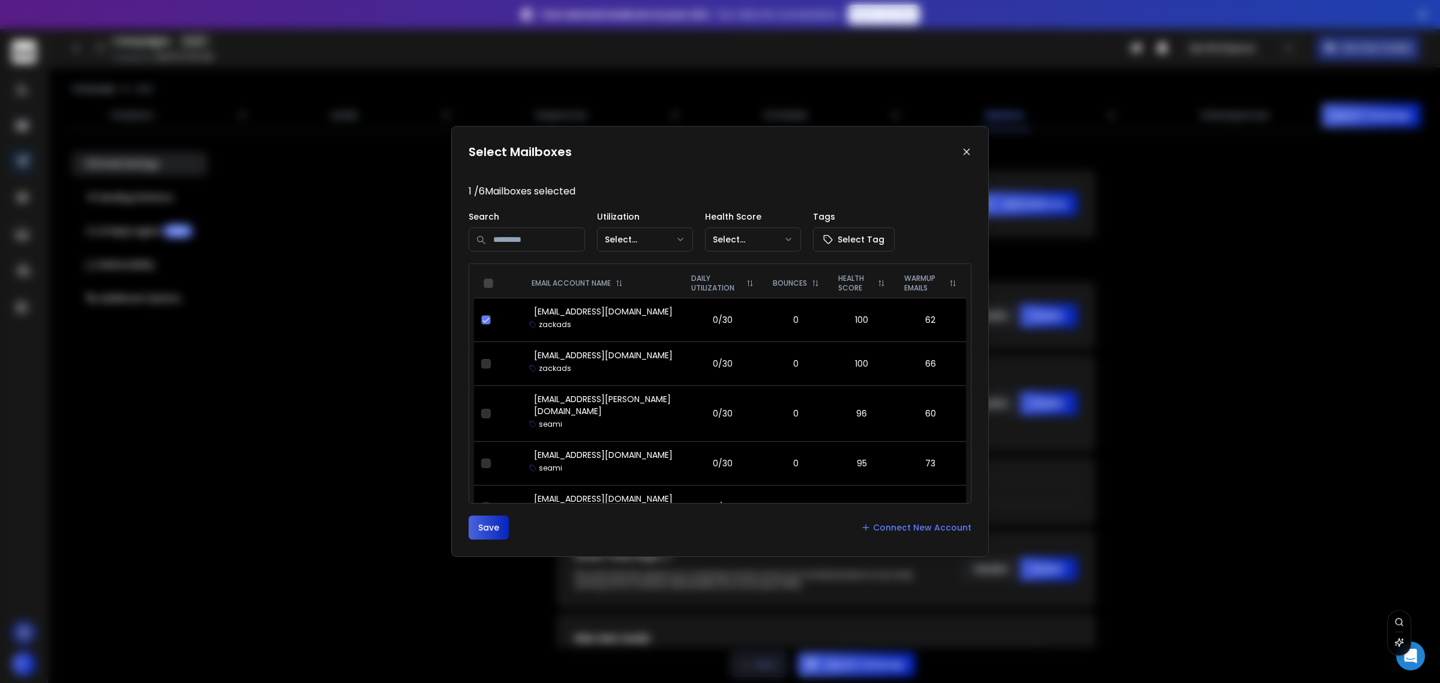
click at [494, 532] on button "Save" at bounding box center [489, 527] width 40 height 24
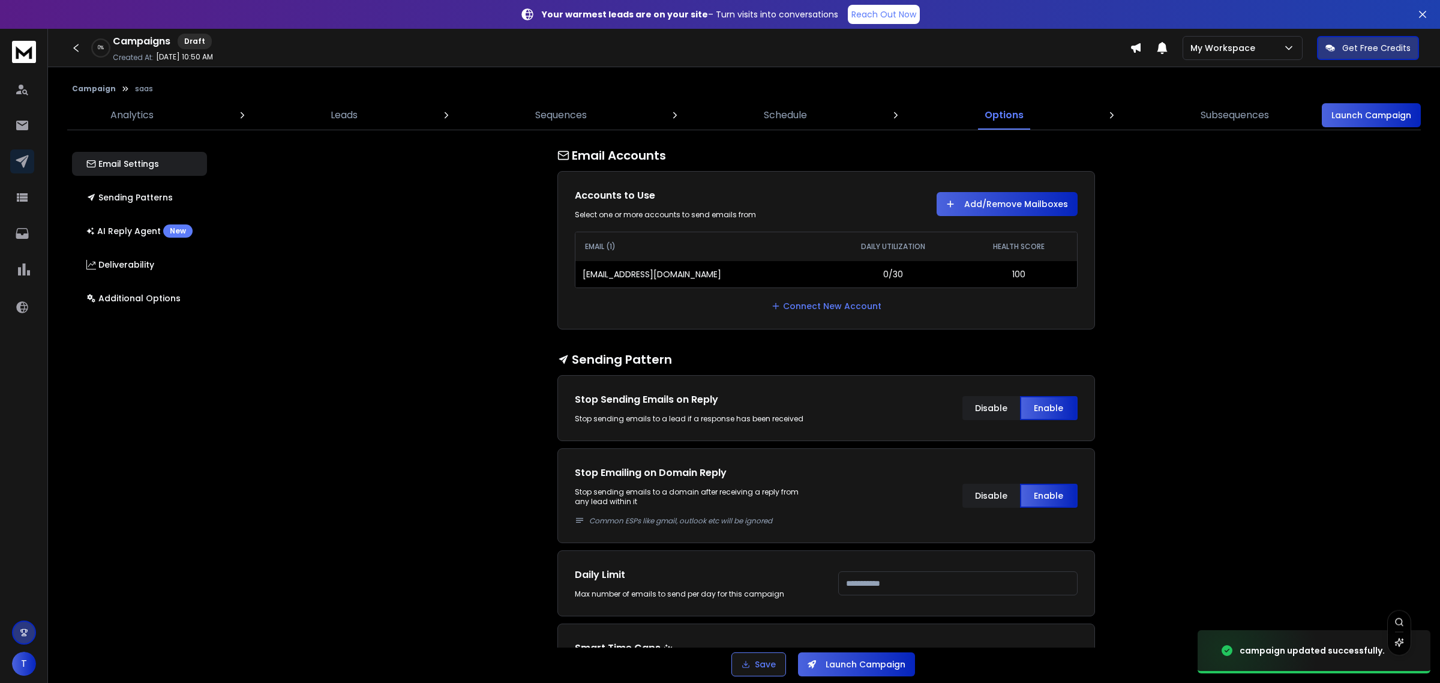
drag, startPoint x: 877, startPoint y: 581, endPoint x: 742, endPoint y: 572, distance: 135.9
click at [742, 572] on div "Daily Limit Max number of emails to send per day for this campaign **" at bounding box center [826, 583] width 503 height 31
type input "**"
click at [430, 469] on div "Email Accounts Accounts to Use Select one or more accounts to send emails from …" at bounding box center [833, 397] width 1214 height 500
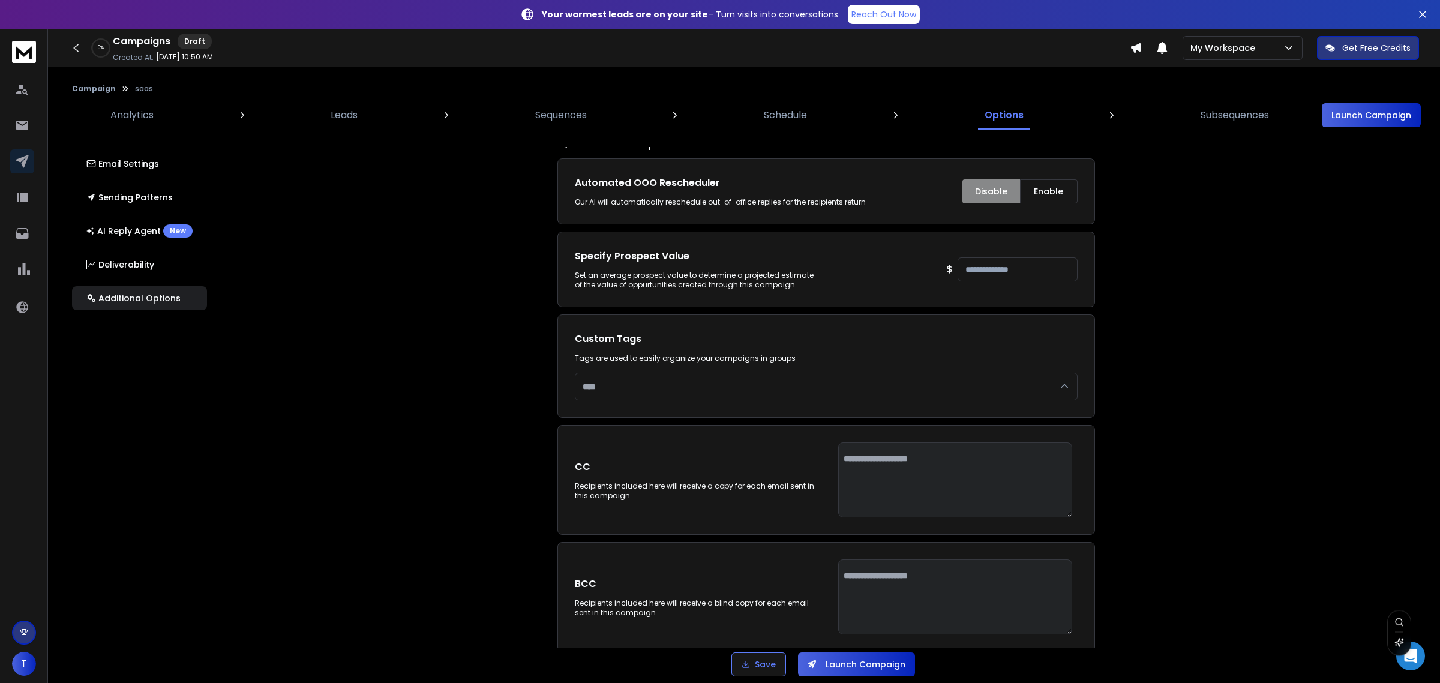
scroll to position [2025, 0]
click at [771, 670] on button "Save" at bounding box center [758, 664] width 55 height 24
click at [1423, 19] on icon at bounding box center [1422, 14] width 11 height 11
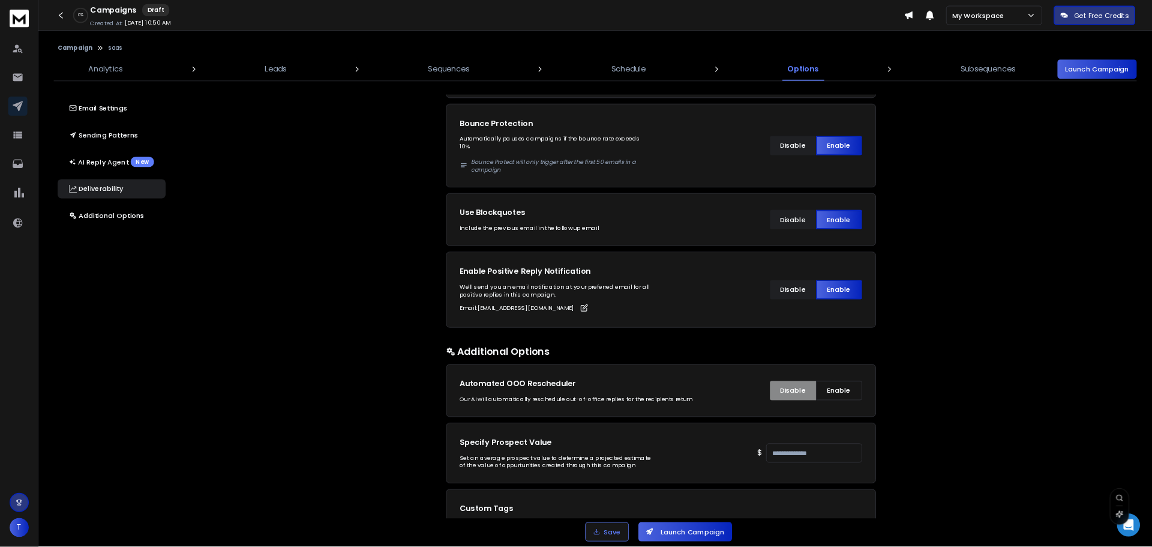
scroll to position [1477, 0]
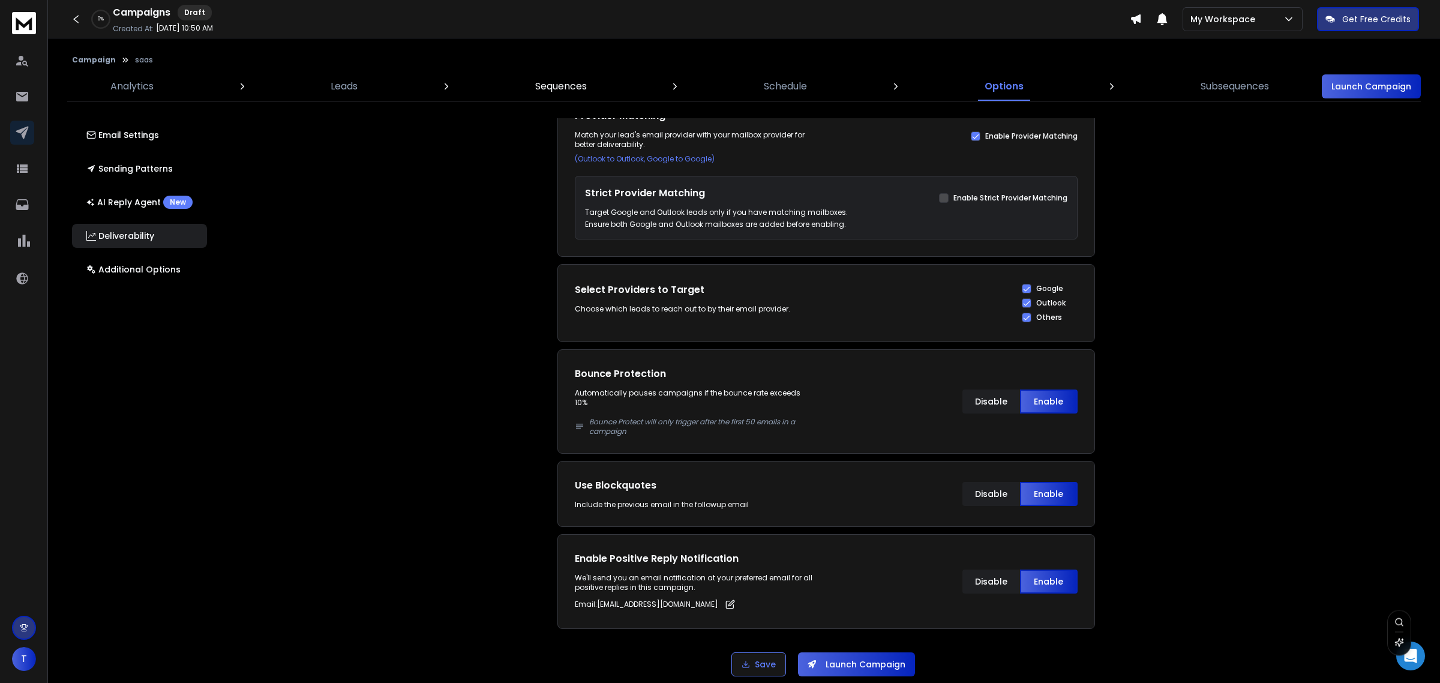
click at [553, 90] on p "Sequences" at bounding box center [561, 86] width 52 height 14
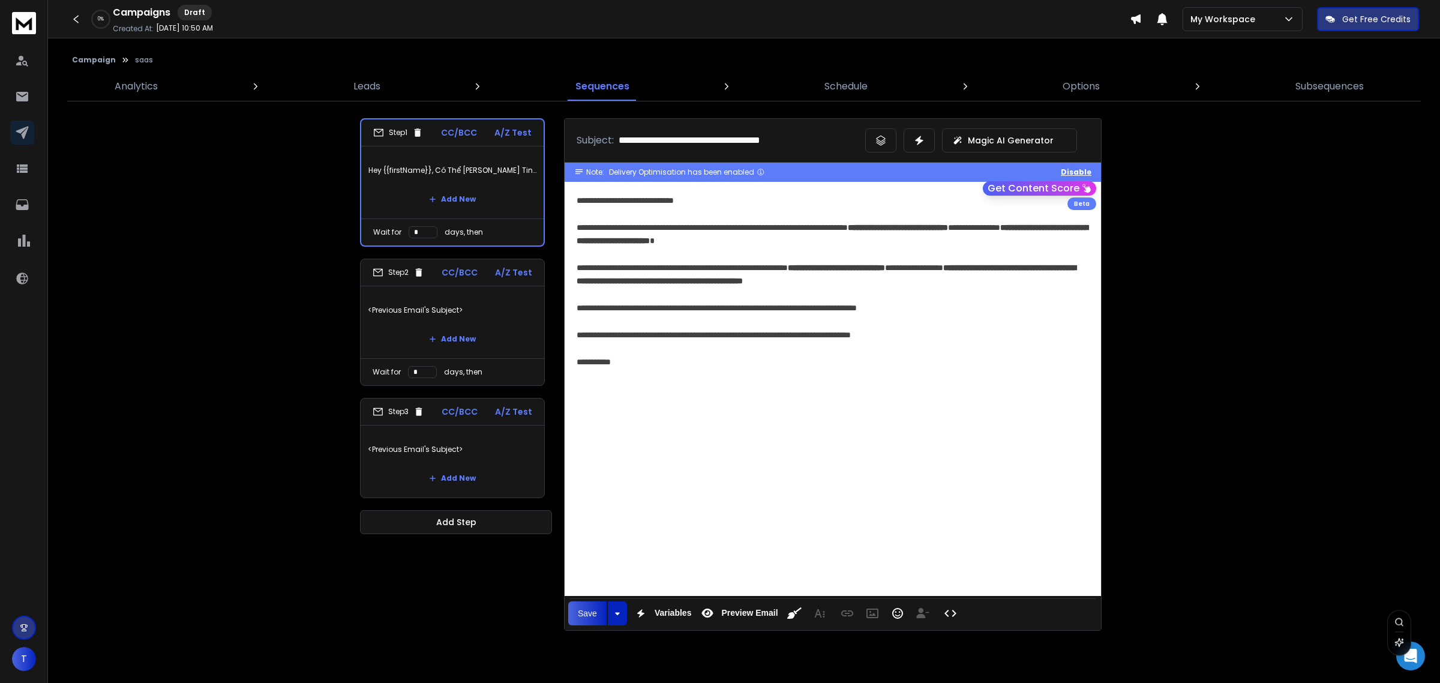
click at [397, 314] on p "<Previous Email's Subject>" at bounding box center [452, 310] width 169 height 34
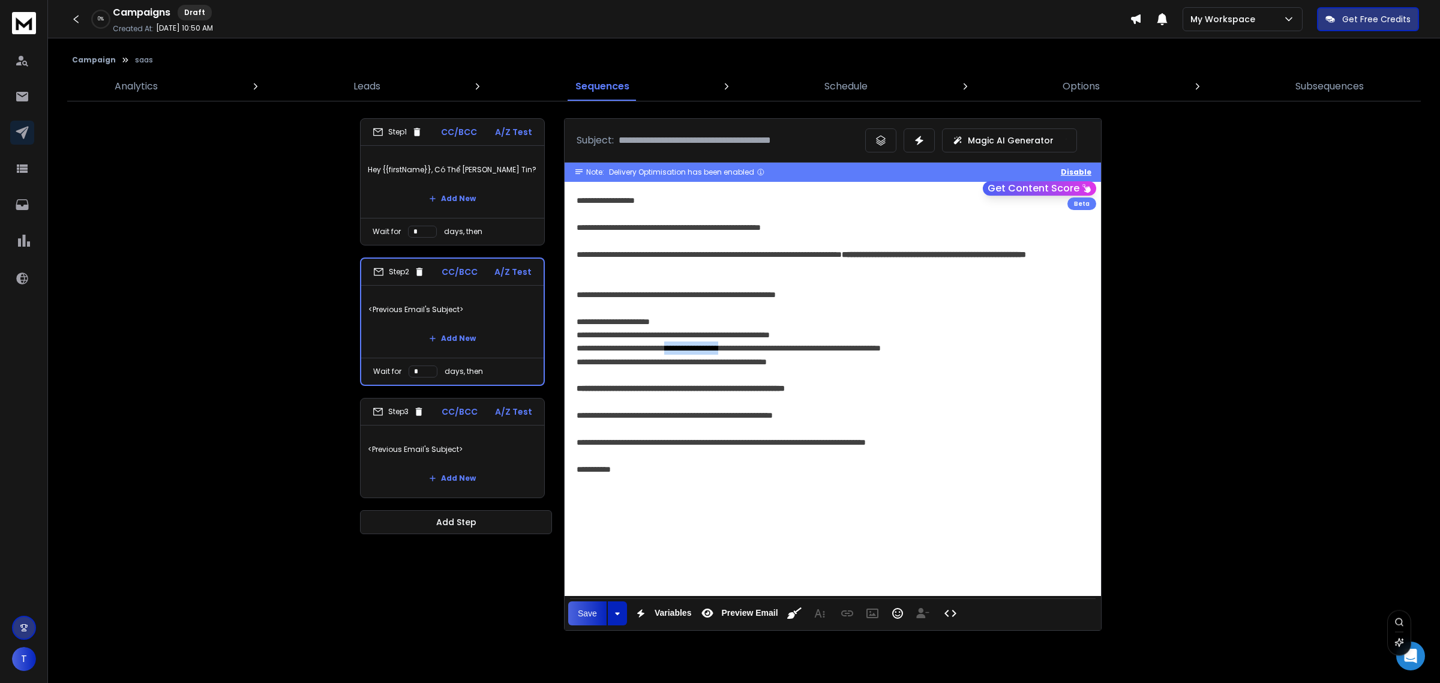
drag, startPoint x: 685, startPoint y: 348, endPoint x: 760, endPoint y: 348, distance: 75.6
click at [760, 348] on div "**********" at bounding box center [833, 347] width 512 height 13
click at [384, 445] on p "<Previous Email's Subject>" at bounding box center [452, 450] width 169 height 34
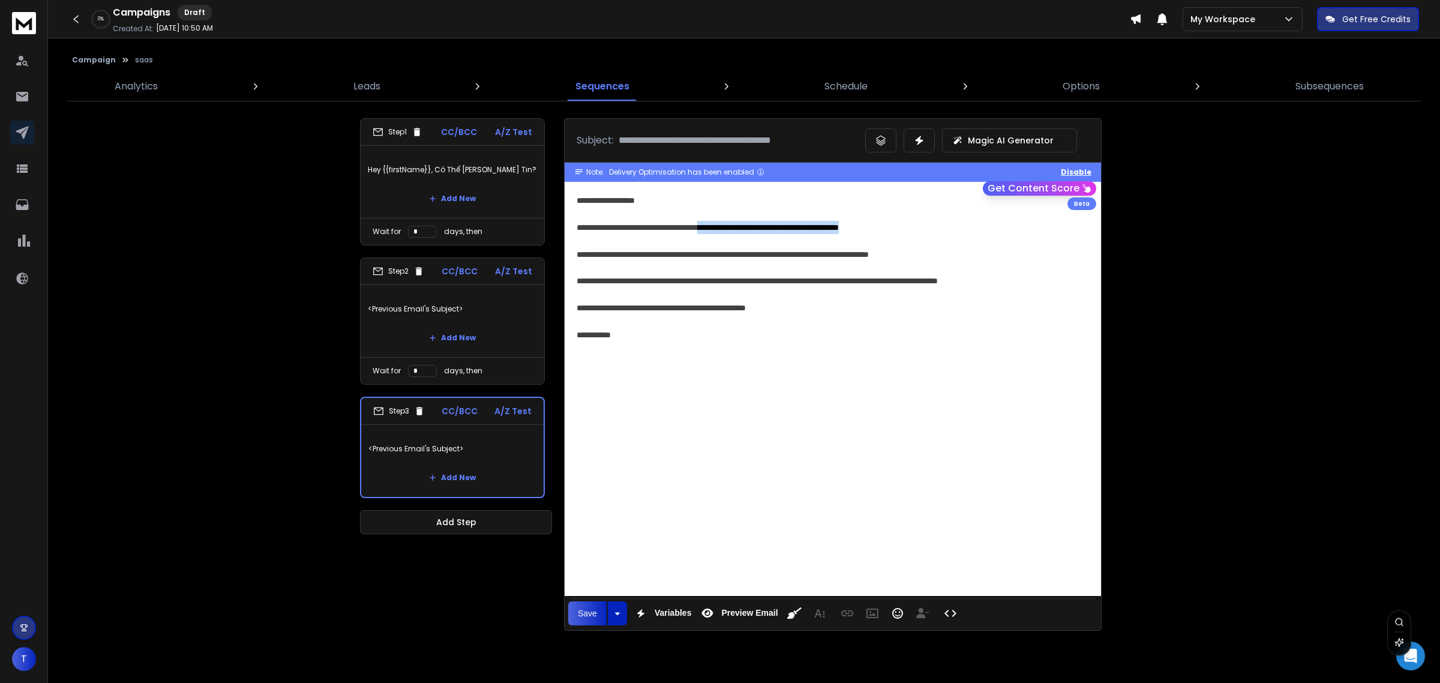
drag, startPoint x: 938, startPoint y: 223, endPoint x: 745, endPoint y: 221, distance: 193.2
click at [745, 221] on div "**********" at bounding box center [833, 227] width 512 height 13
click at [403, 327] on div "Add New" at bounding box center [452, 338] width 169 height 24
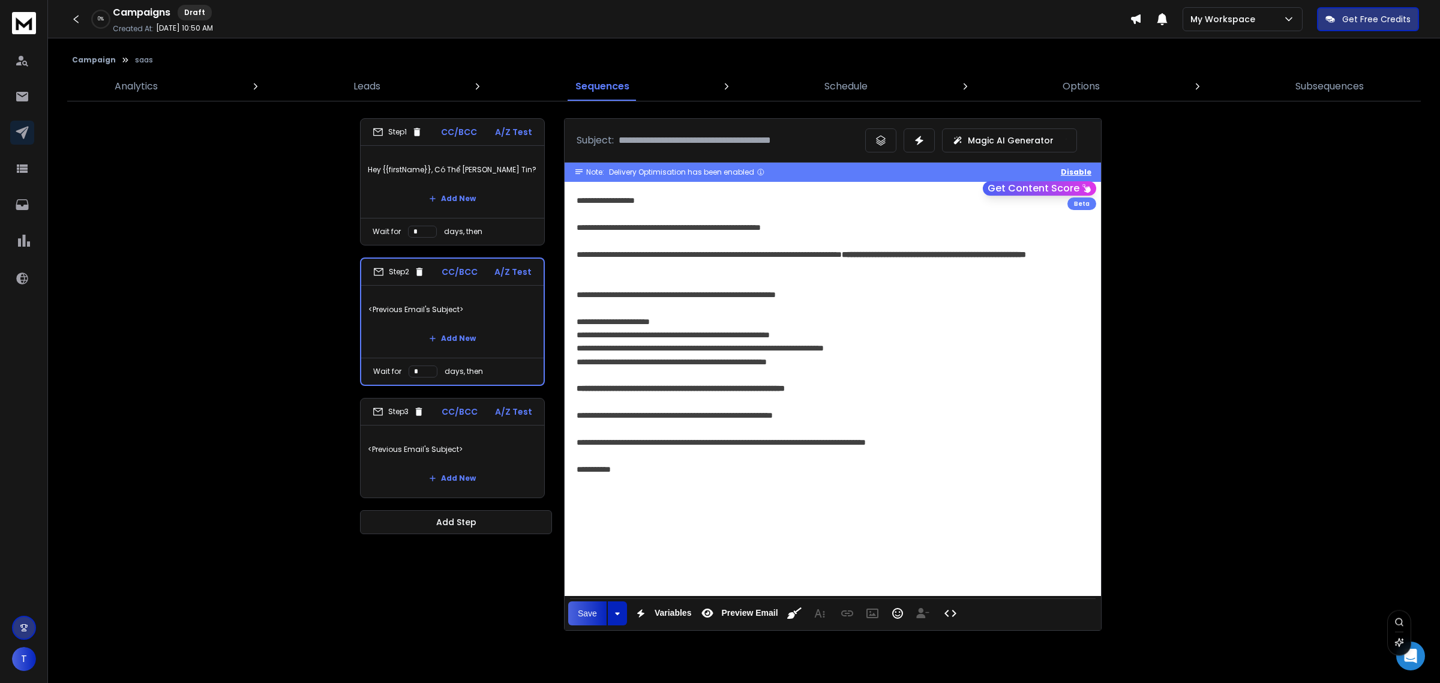
click at [406, 180] on p "Hey {{firstName}}, Có Thể [PERSON_NAME] Tin?" at bounding box center [452, 170] width 169 height 34
type input "**********"
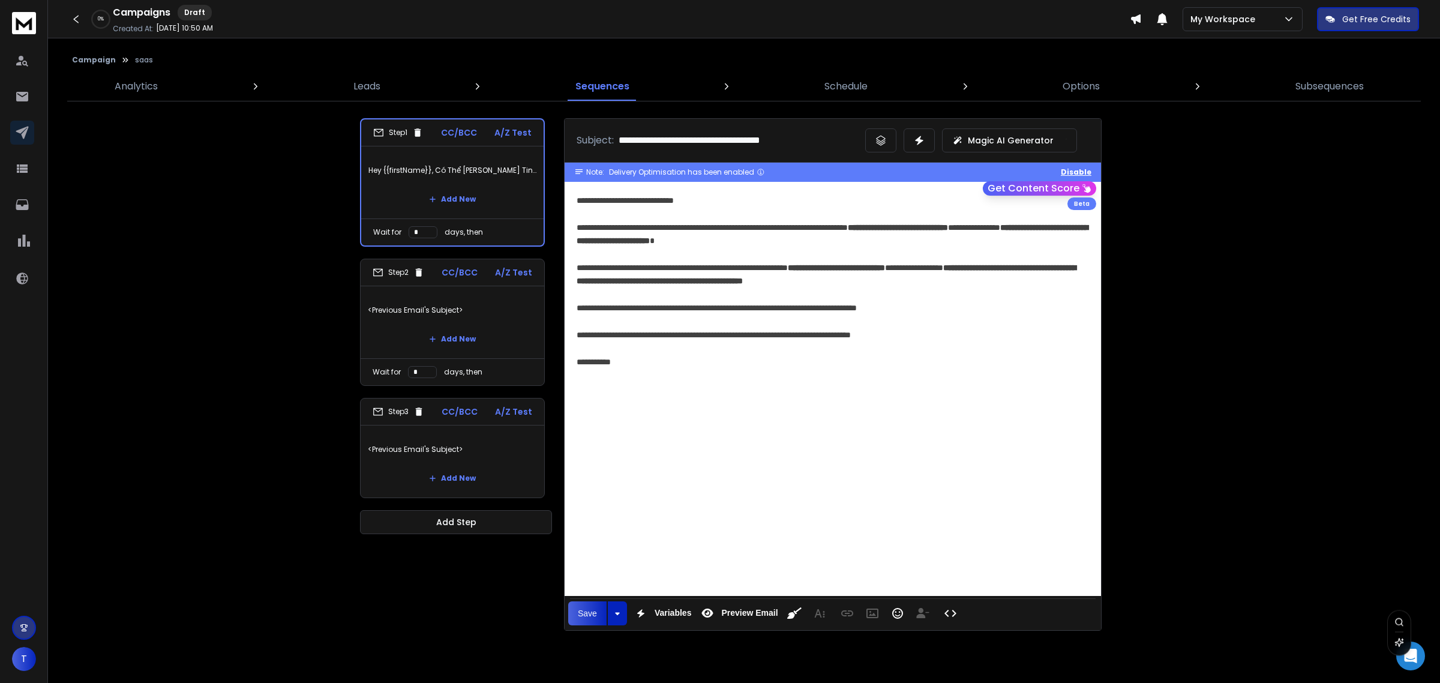
click at [415, 312] on p "<Previous Email's Subject>" at bounding box center [452, 310] width 169 height 34
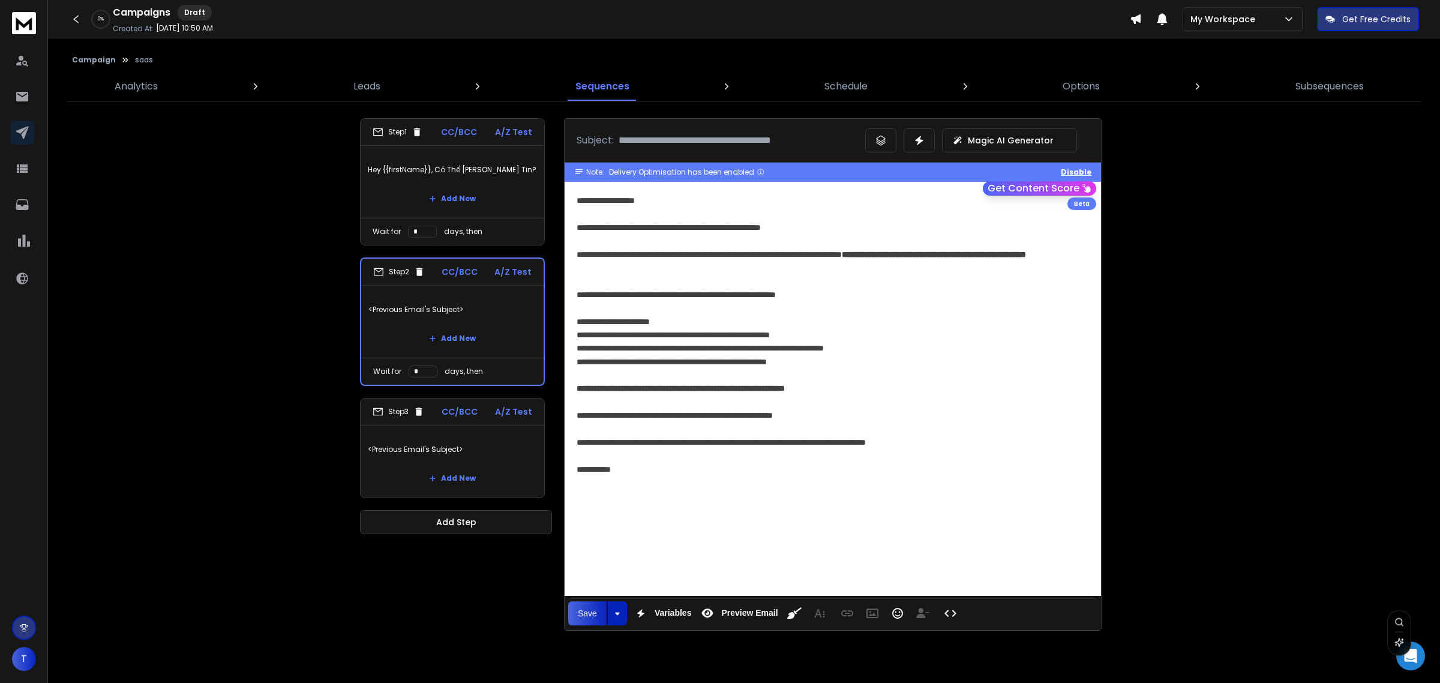
click at [805, 255] on div "**********" at bounding box center [833, 261] width 512 height 27
click at [897, 325] on div "**********" at bounding box center [833, 321] width 512 height 13
click at [1296, 98] on link "Subsequences" at bounding box center [1329, 86] width 83 height 29
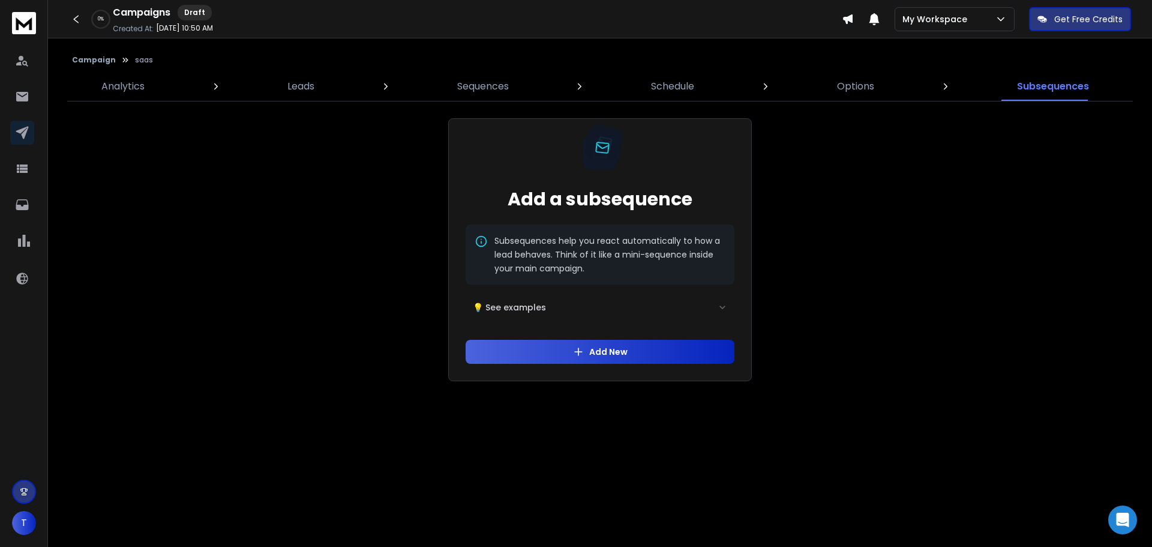
drag, startPoint x: 1397, startPoint y: 1, endPoint x: 391, endPoint y: 232, distance: 1031.7
click at [391, 232] on div "Add a subsequence Subsequences help you react automatically to how a lead behav…" at bounding box center [600, 249] width 1056 height 263
click at [521, 304] on span "💡 See examples" at bounding box center [509, 307] width 73 height 12
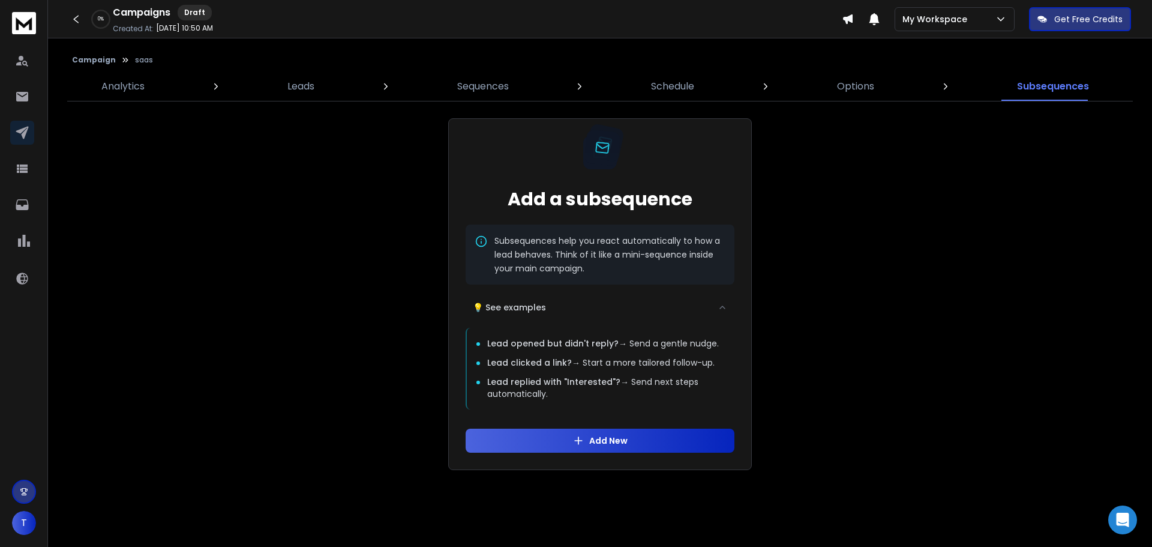
click at [344, 257] on div "Add a subsequence Subsequences help you react automatically to how a lead behav…" at bounding box center [600, 294] width 1056 height 352
click at [31, 172] on link at bounding box center [22, 169] width 24 height 24
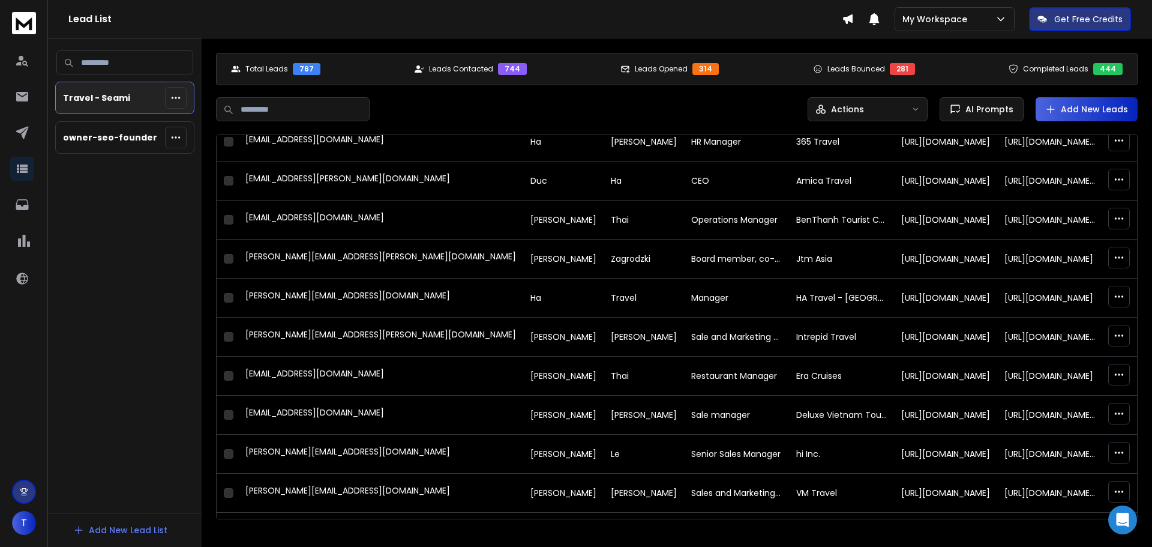
scroll to position [420, 0]
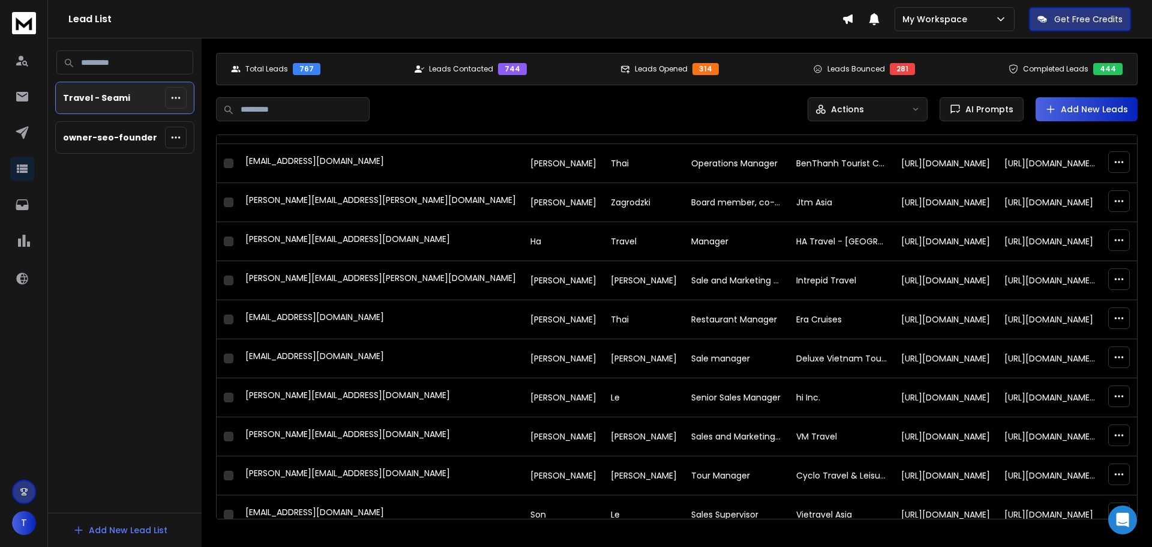
click at [86, 146] on div "owner-seo-founder" at bounding box center [124, 137] width 139 height 32
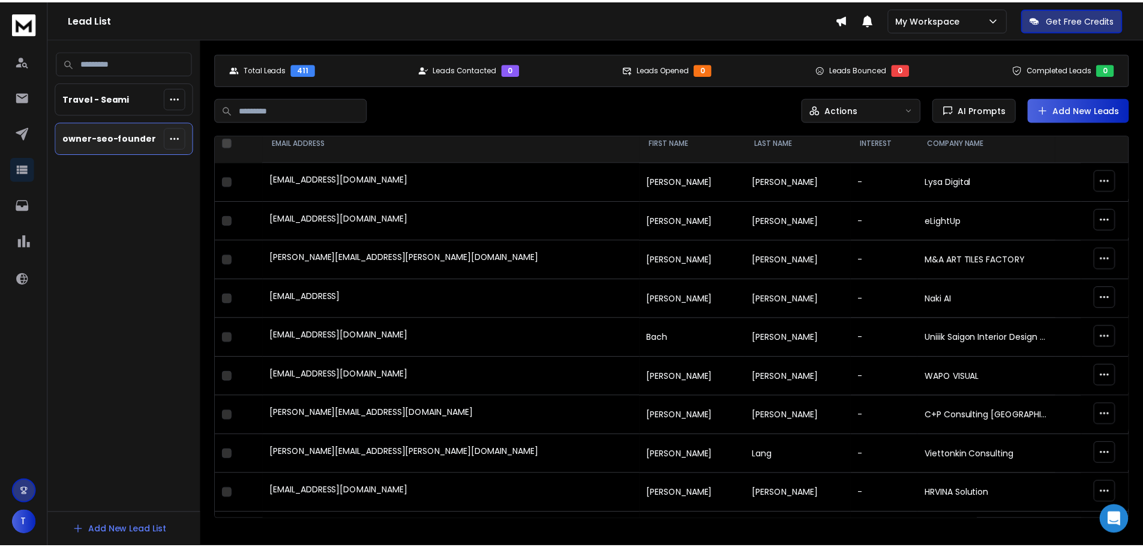
scroll to position [0, 0]
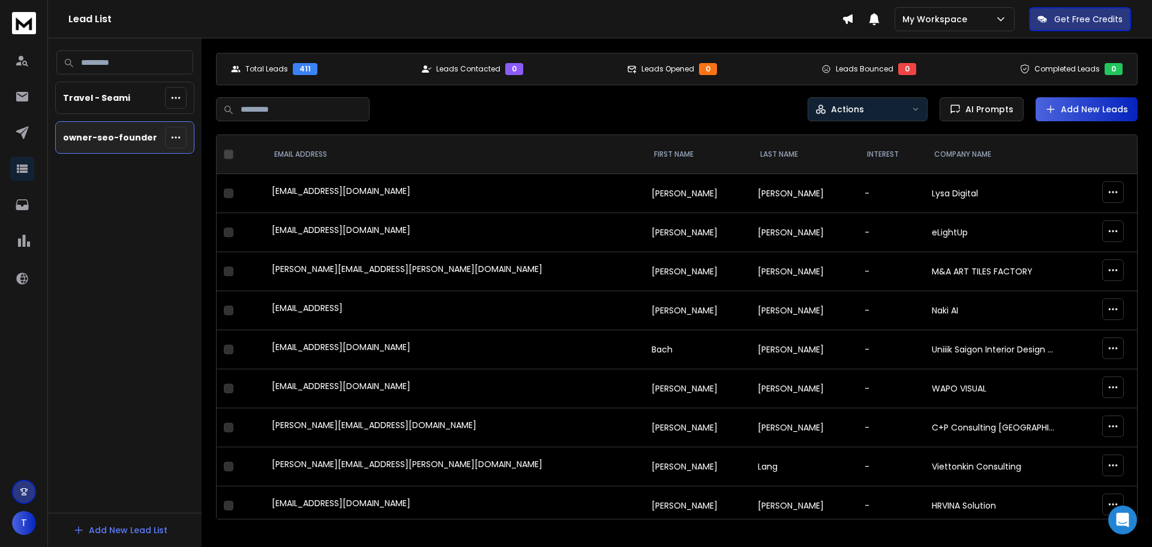
click at [833, 109] on div "Actions" at bounding box center [860, 109] width 91 height 12
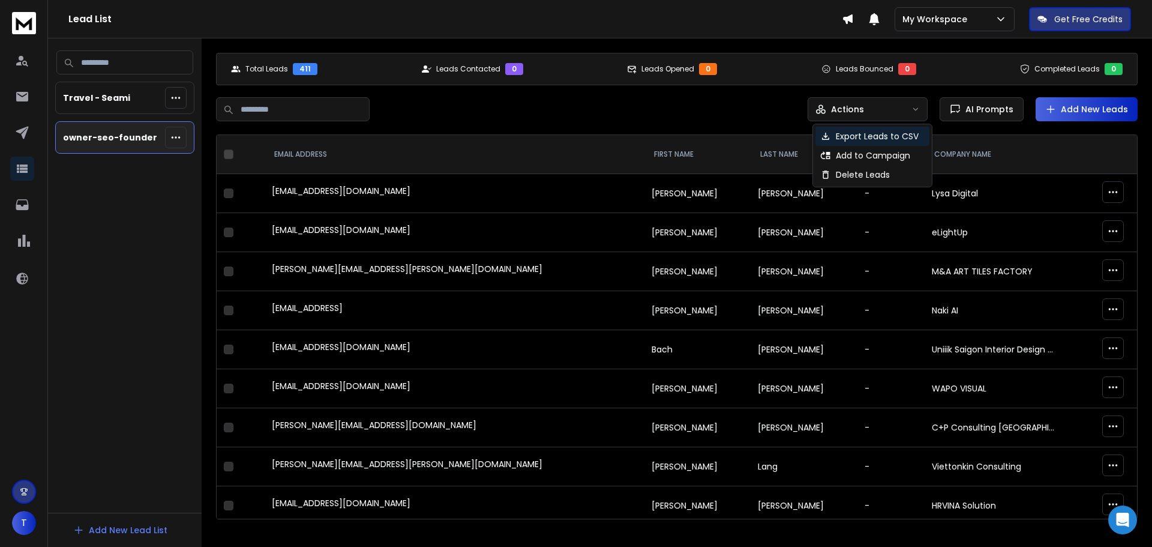
click at [707, 110] on div "Actions AI Prompts Add New Leads" at bounding box center [677, 109] width 922 height 24
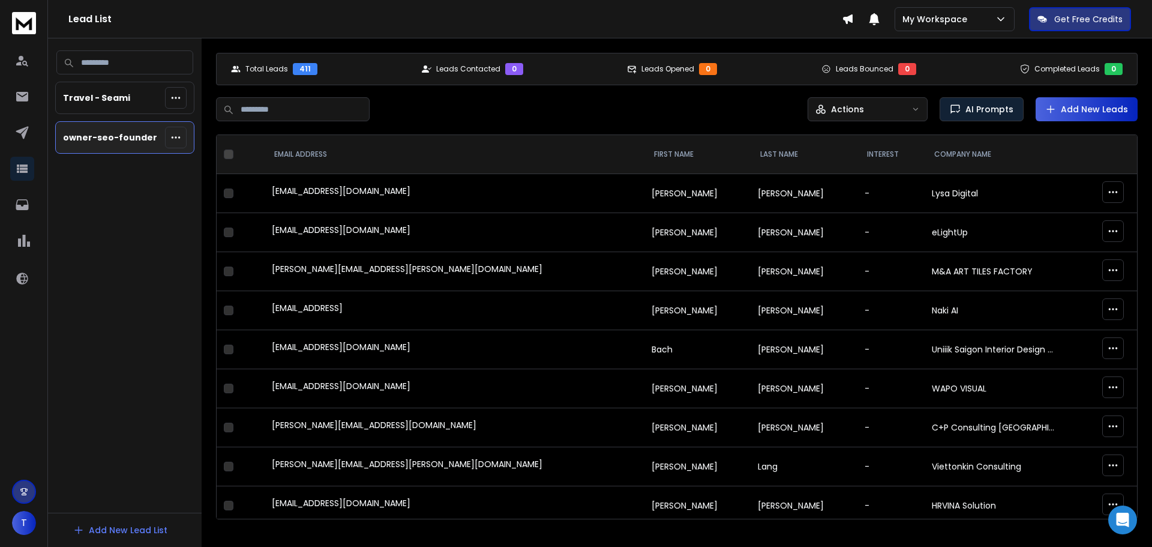
click at [984, 110] on span "AI Prompts" at bounding box center [987, 109] width 53 height 12
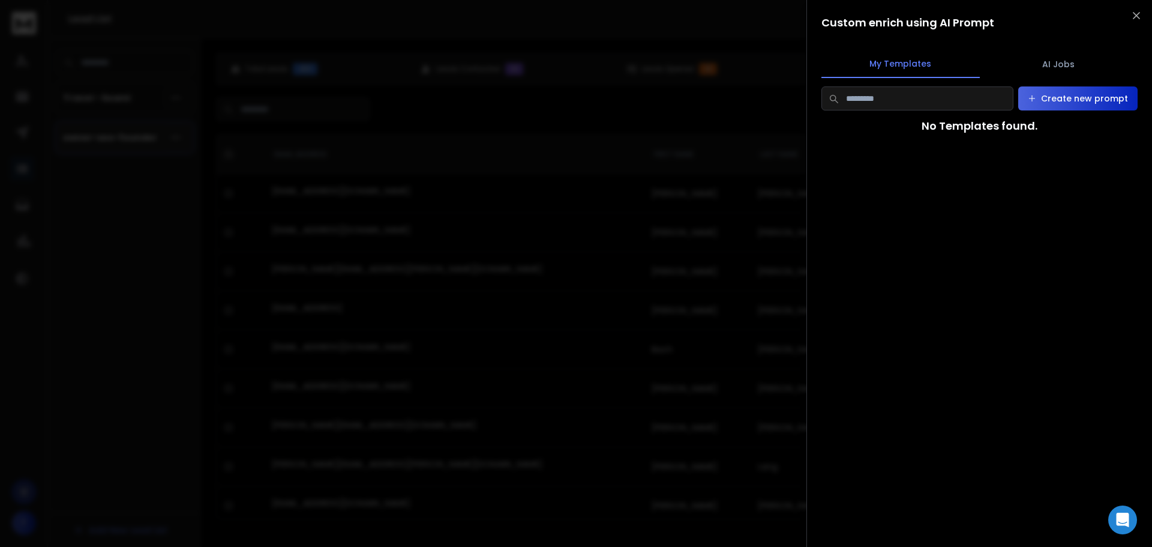
click at [1085, 67] on button "AI Jobs" at bounding box center [1059, 64] width 158 height 26
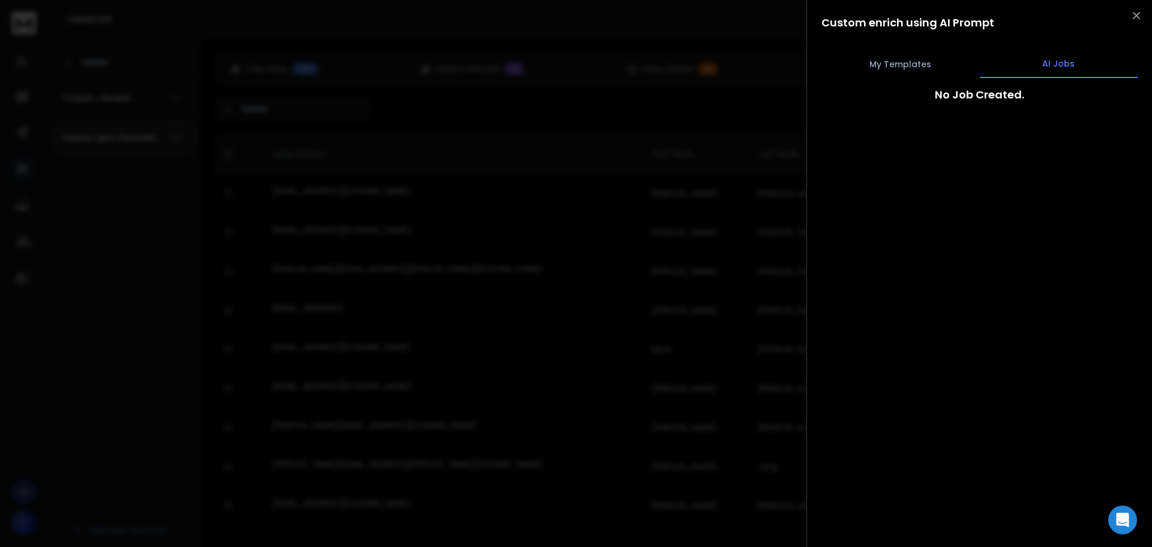
click at [923, 79] on div "My Templates AI Jobs No Job Created." at bounding box center [979, 76] width 316 height 53
click at [923, 74] on button "My Templates" at bounding box center [900, 64] width 158 height 26
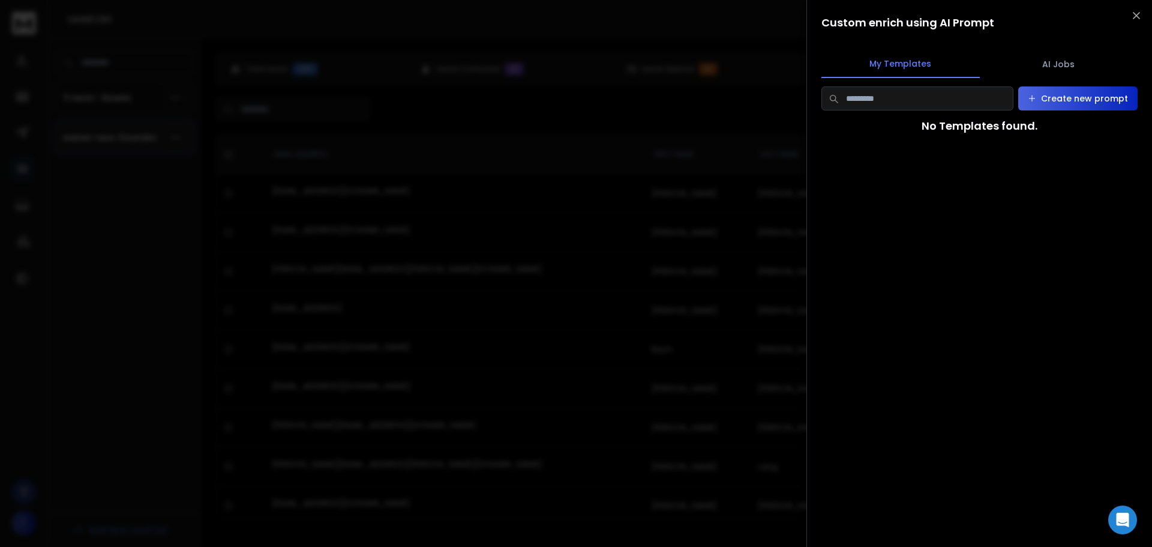
click at [1093, 100] on button "Create new prompt" at bounding box center [1077, 98] width 119 height 24
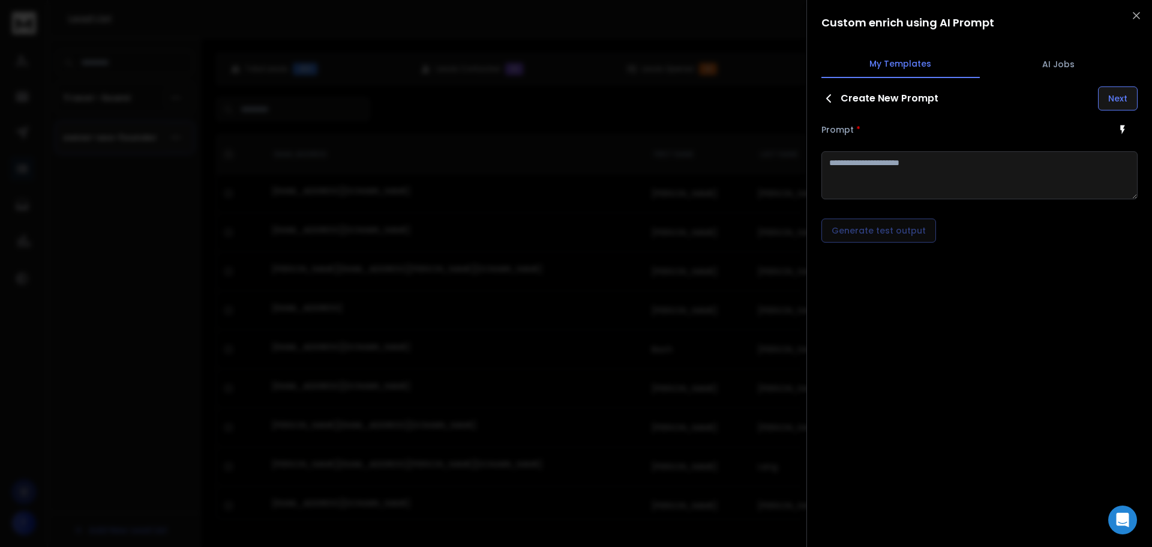
click at [846, 169] on textarea at bounding box center [979, 175] width 316 height 48
click at [828, 99] on icon at bounding box center [829, 98] width 4 height 7
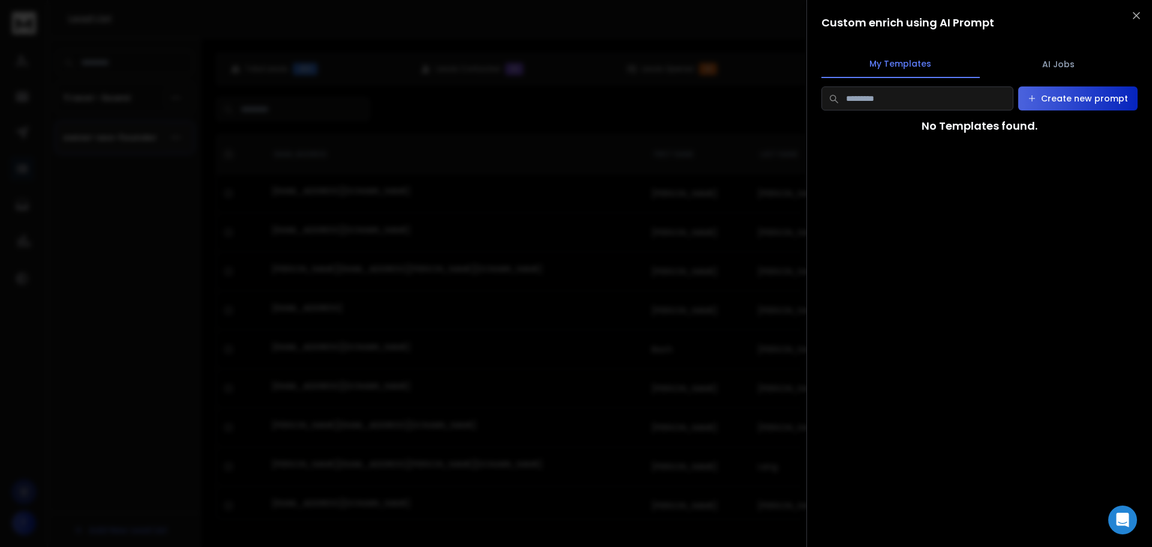
click at [1128, 23] on div "Custom enrich using AI Prompt" at bounding box center [979, 22] width 316 height 17
click at [1132, 19] on icon "button" at bounding box center [1136, 16] width 12 height 12
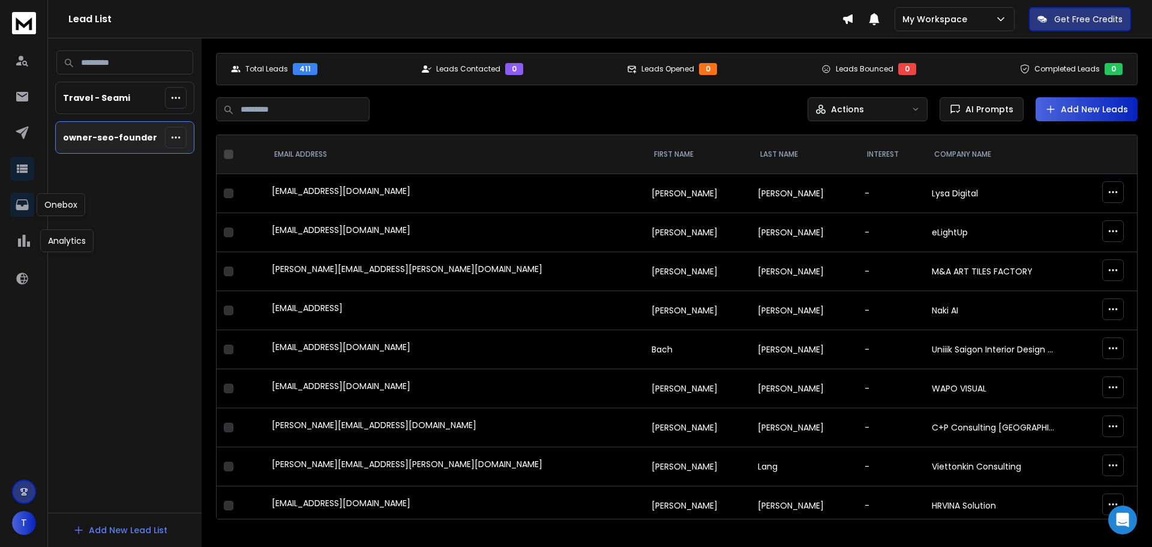
click at [23, 207] on icon at bounding box center [22, 204] width 13 height 11
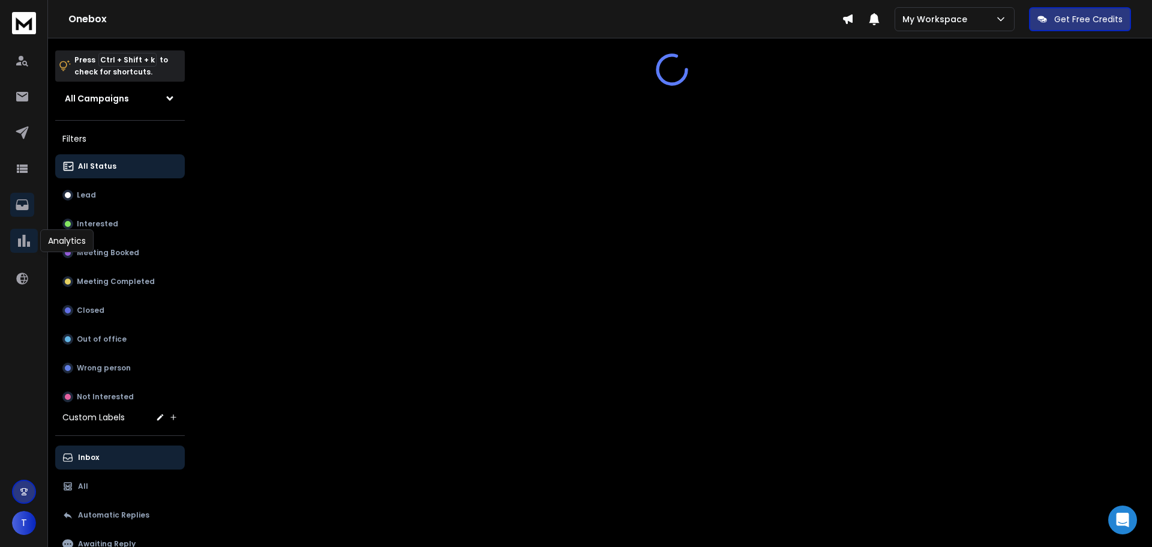
click at [15, 239] on icon at bounding box center [24, 241] width 18 height 18
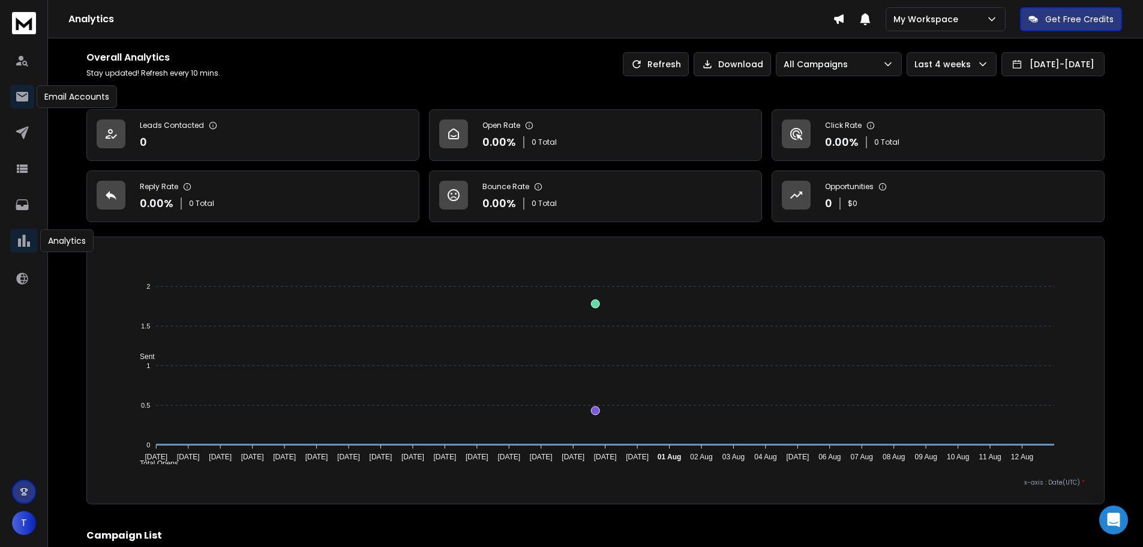
click at [29, 103] on icon at bounding box center [22, 96] width 14 height 14
